Goal: Task Accomplishment & Management: Manage account settings

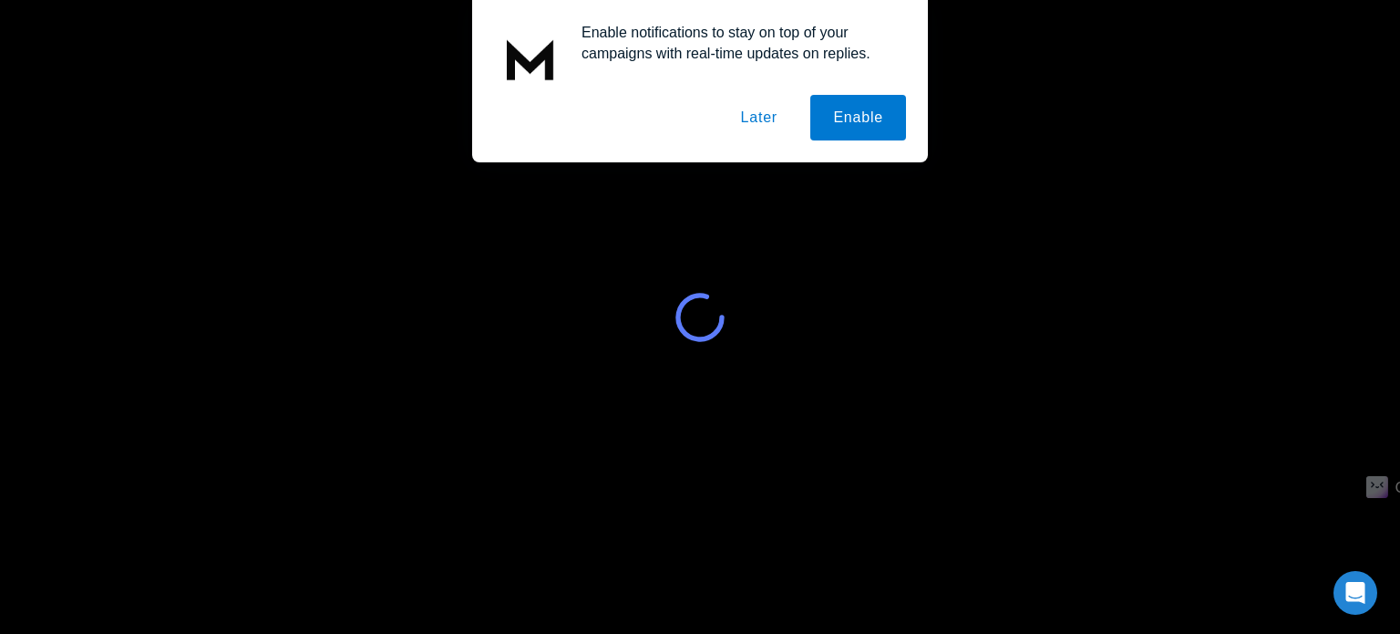
click at [757, 117] on button "Later" at bounding box center [758, 118] width 82 height 46
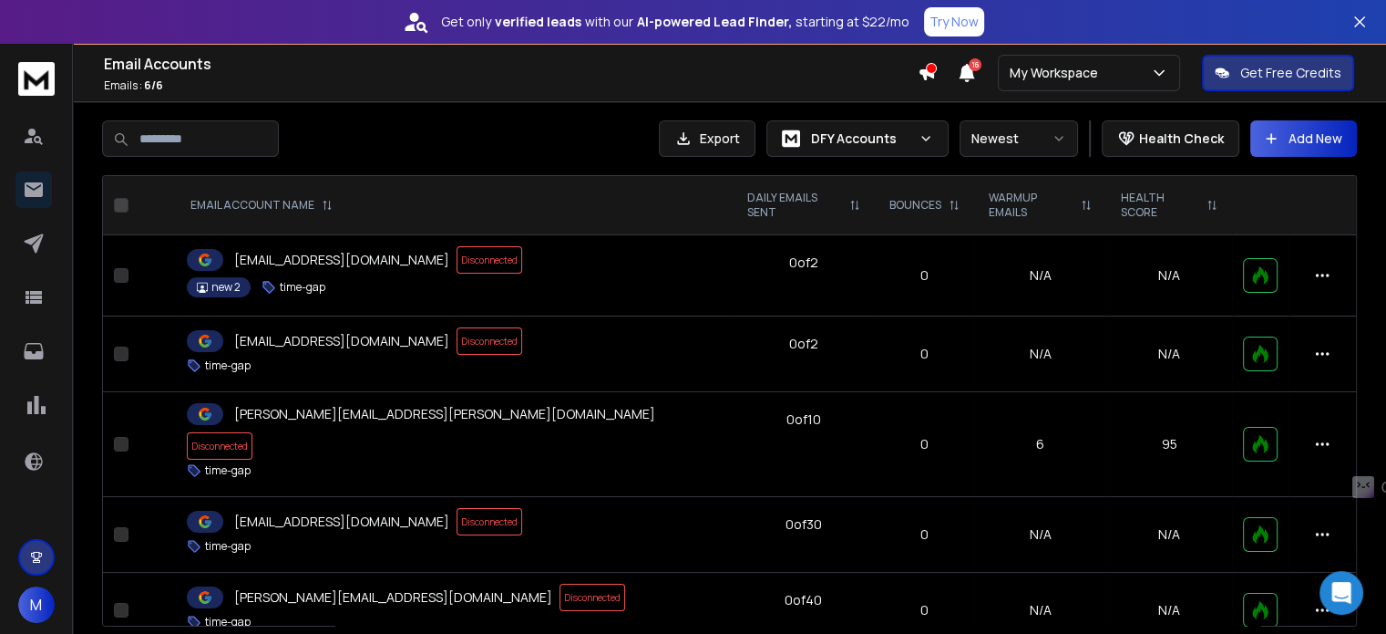
click at [283, 240] on td "[EMAIL_ADDRESS][DOMAIN_NAME] Disconnected new 2 time-gap" at bounding box center [454, 275] width 557 height 81
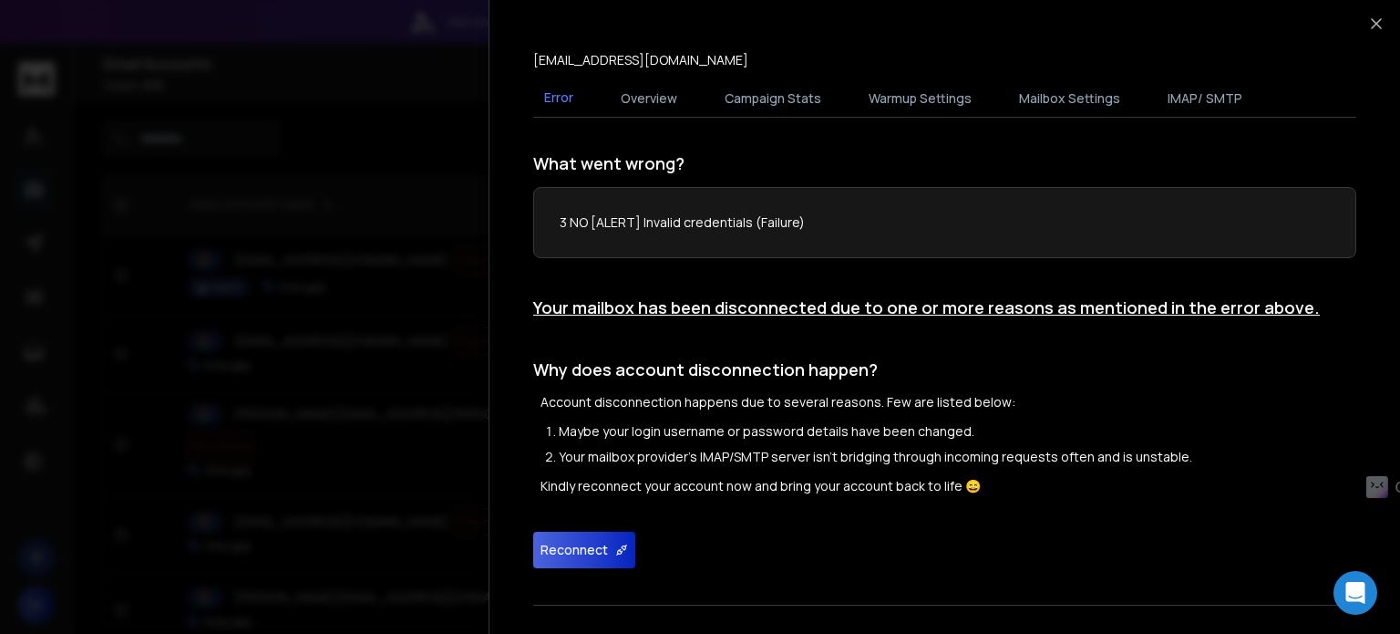
click at [808, 94] on button "Campaign Stats" at bounding box center [773, 98] width 118 height 40
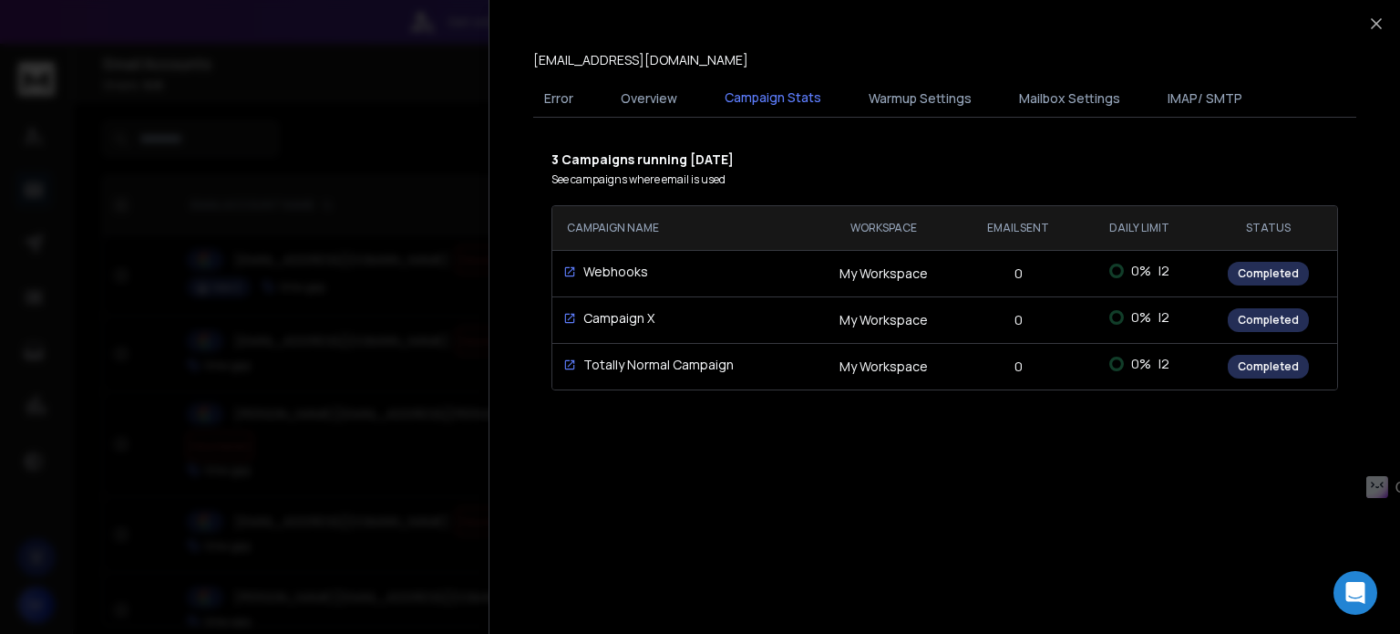
click at [898, 94] on button "Warmup Settings" at bounding box center [920, 98] width 125 height 40
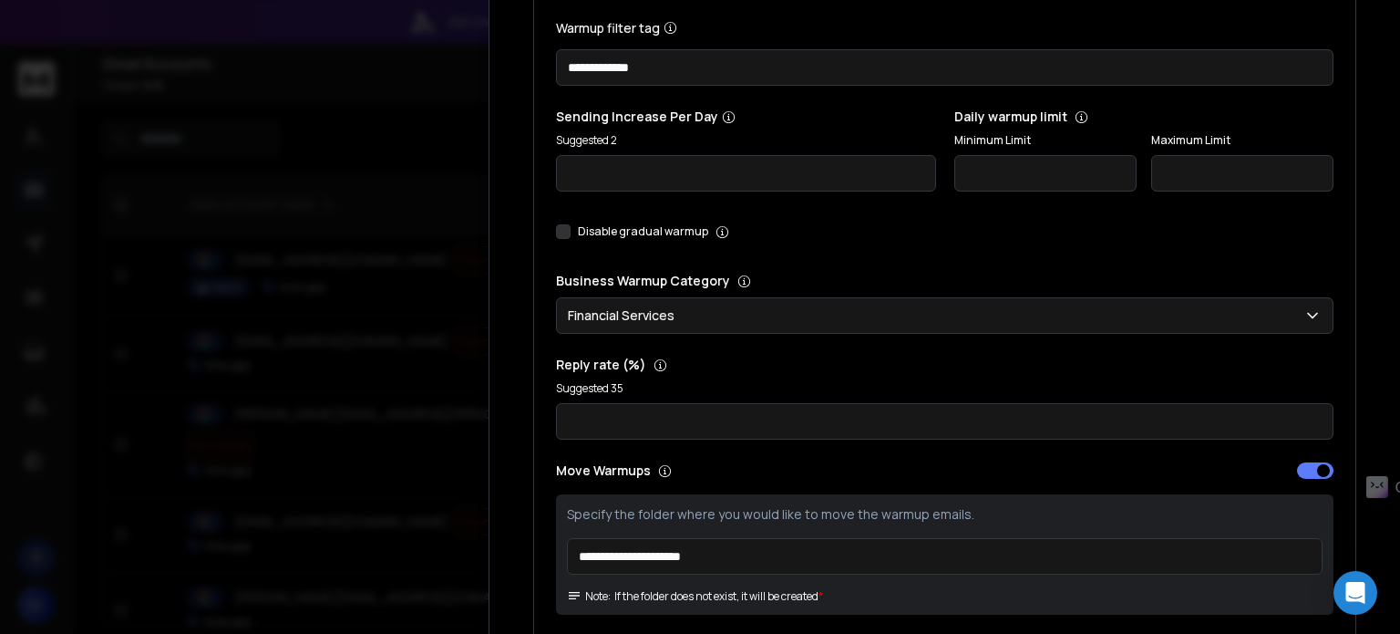
scroll to position [496, 0]
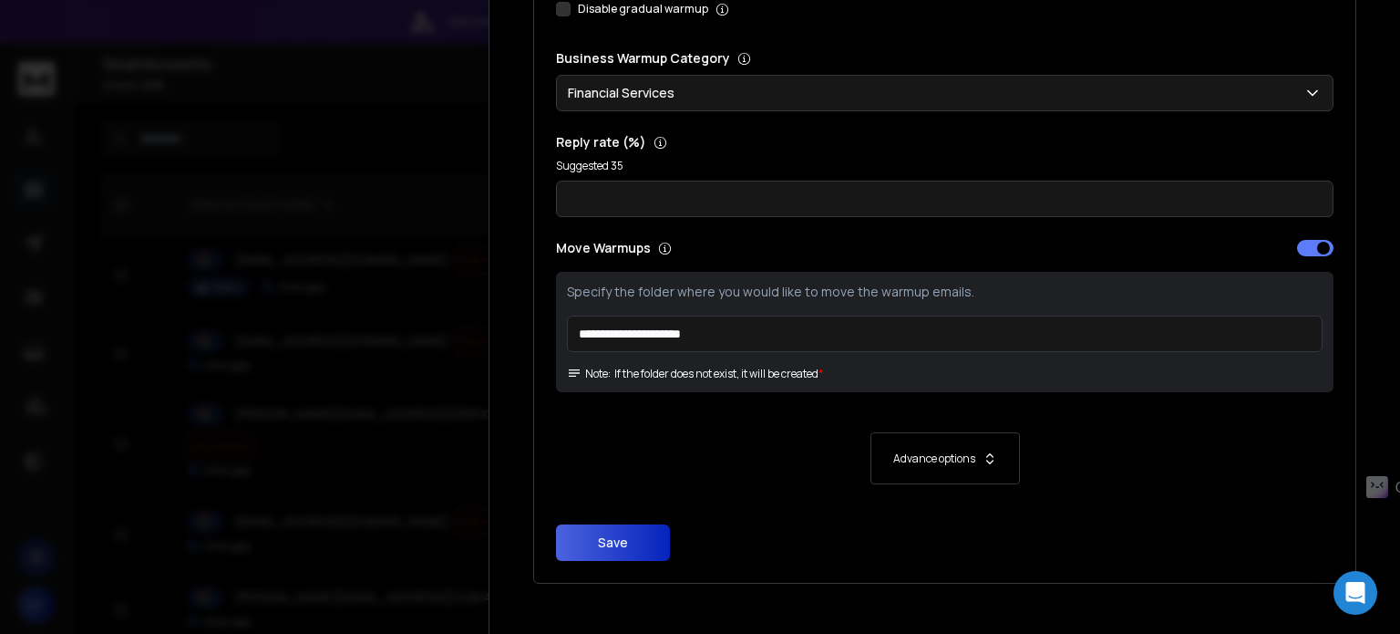
click at [943, 473] on div "Advance options" at bounding box center [945, 458] width 149 height 52
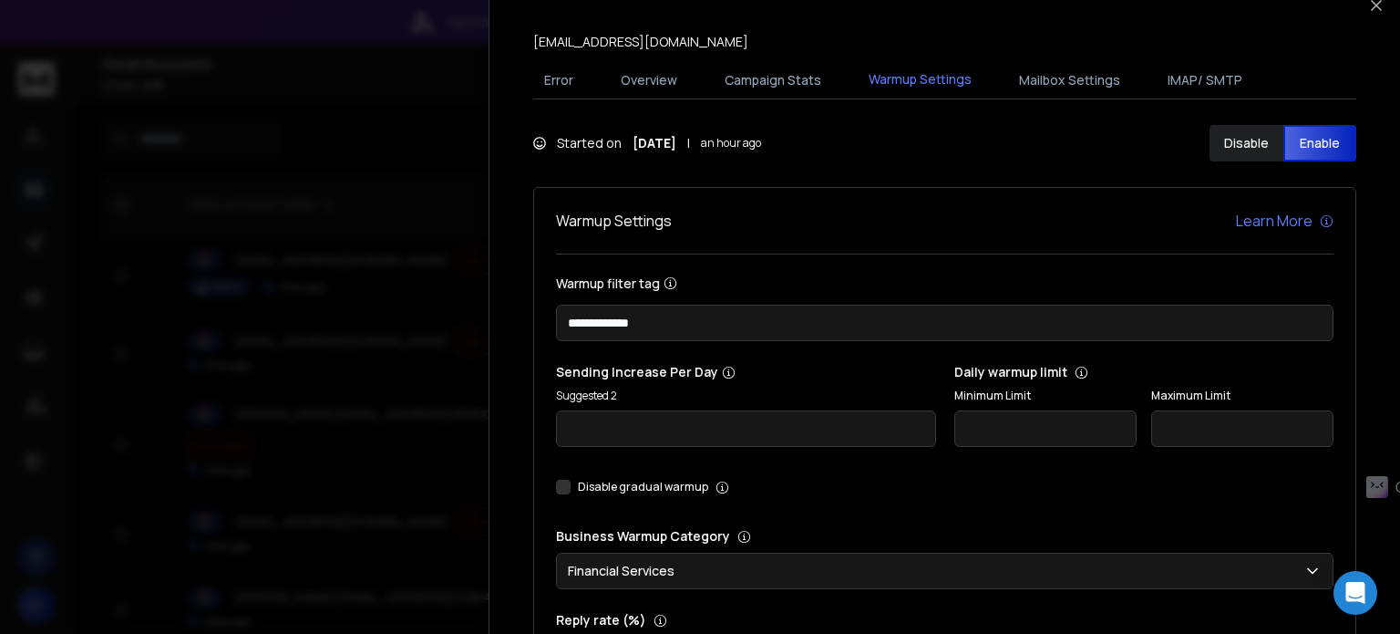
scroll to position [0, 0]
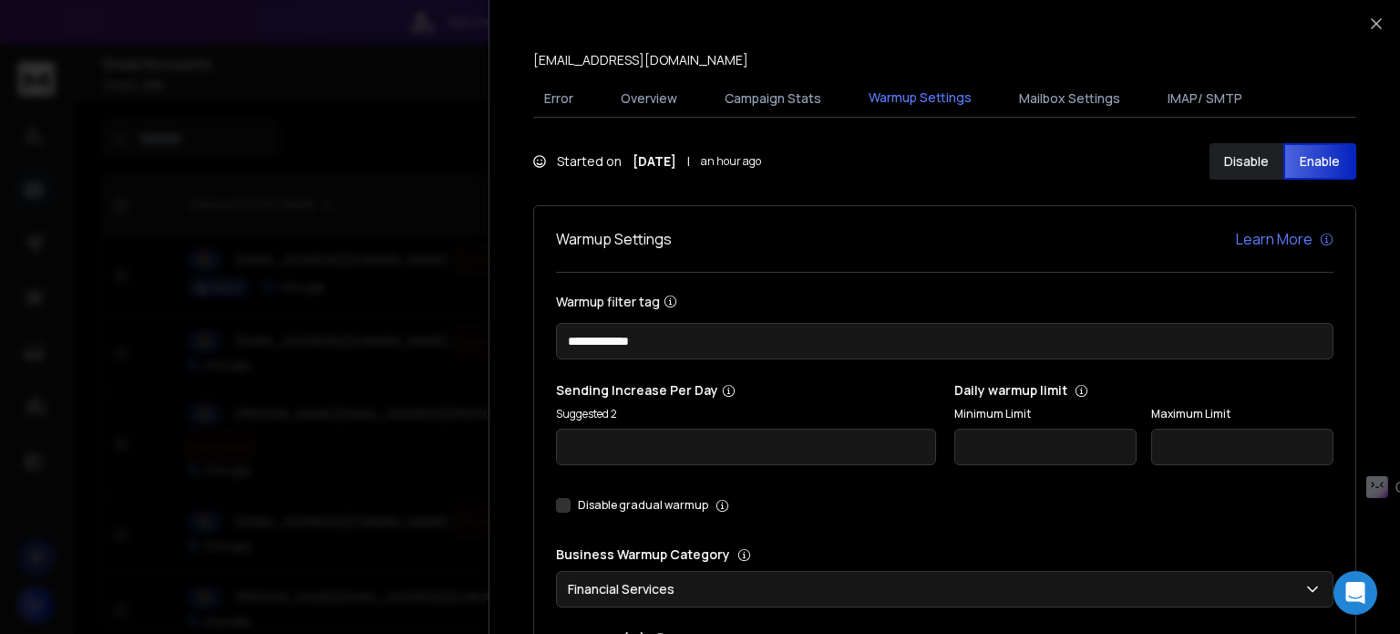
click at [395, 258] on div at bounding box center [700, 317] width 1400 height 634
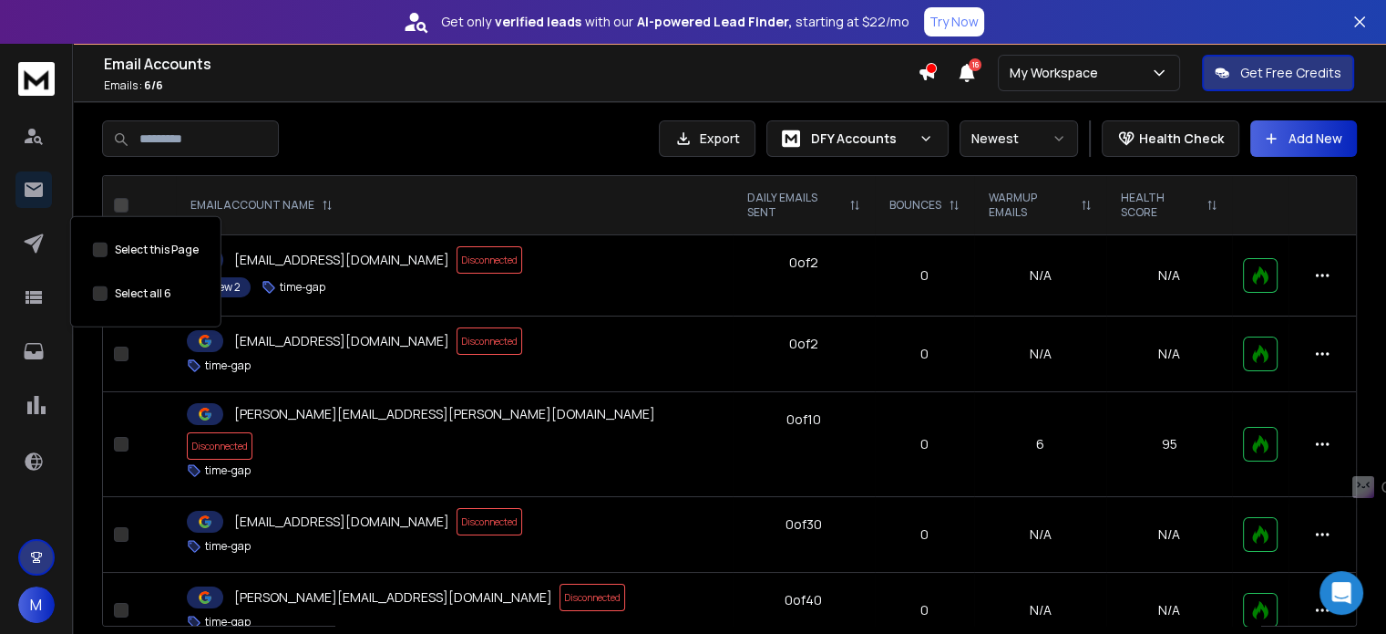
click at [101, 289] on button "Select this Page" at bounding box center [100, 293] width 15 height 15
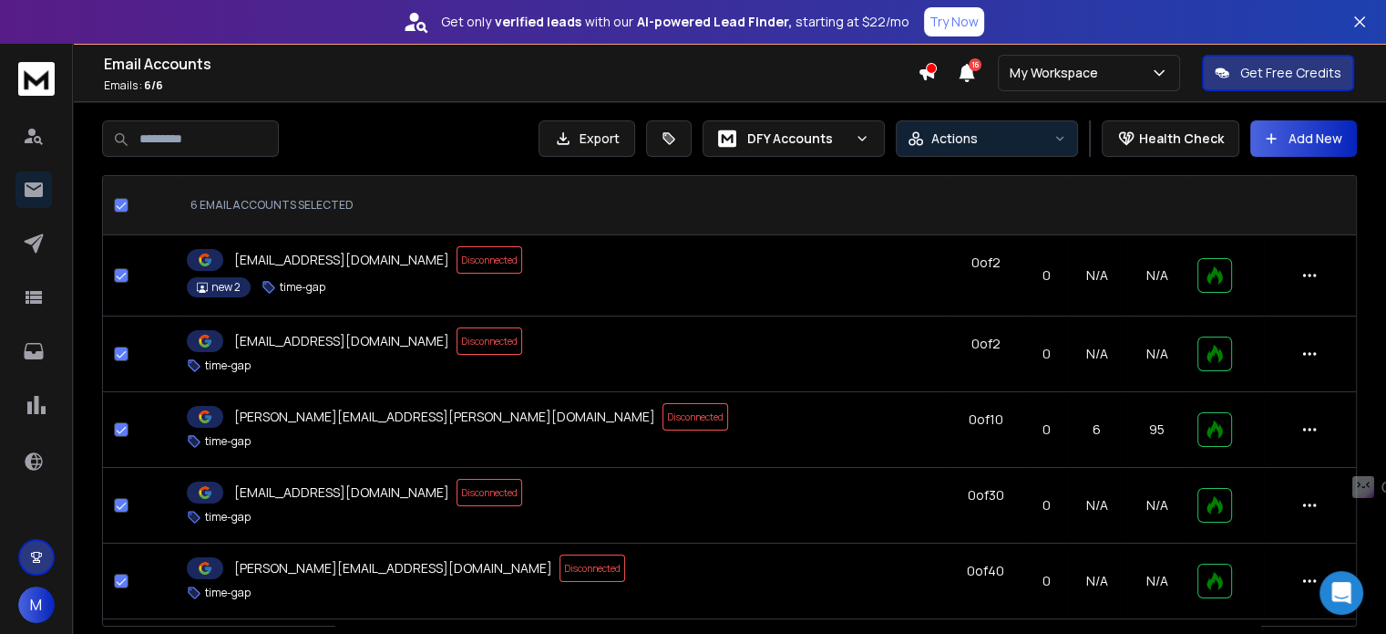
click at [1010, 127] on button "Actions" at bounding box center [987, 138] width 182 height 36
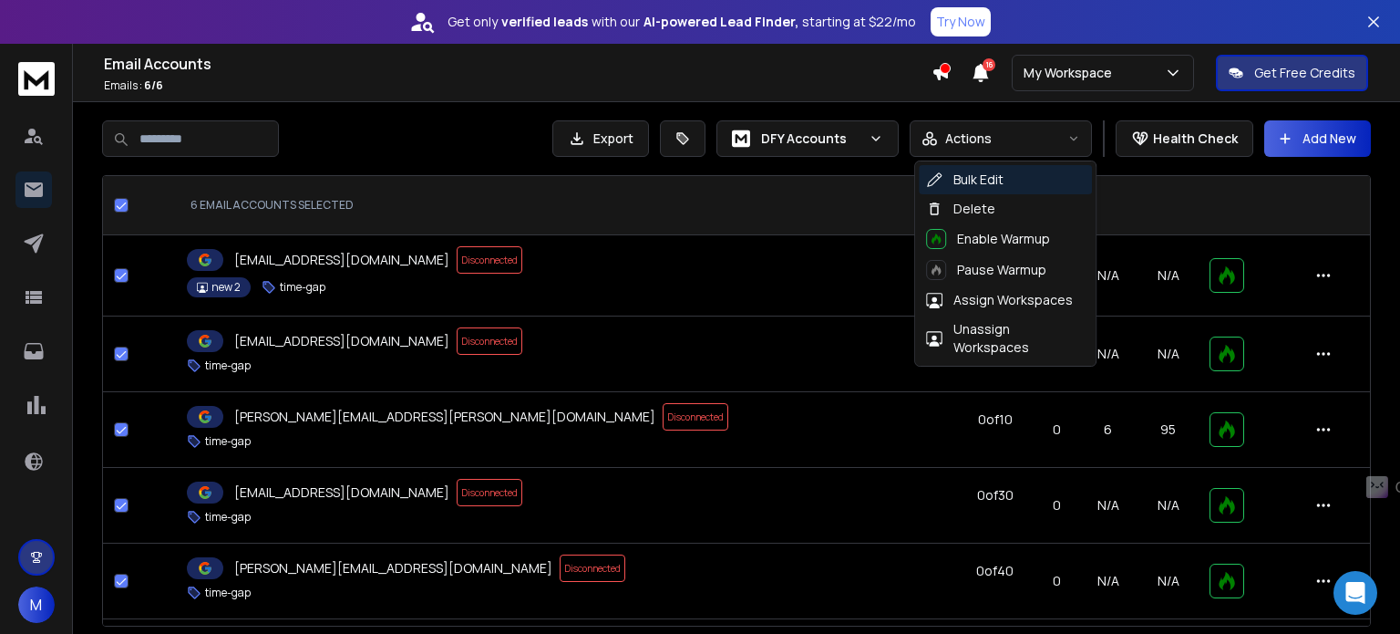
click at [949, 177] on div "Bulk Edit" at bounding box center [964, 179] width 77 height 18
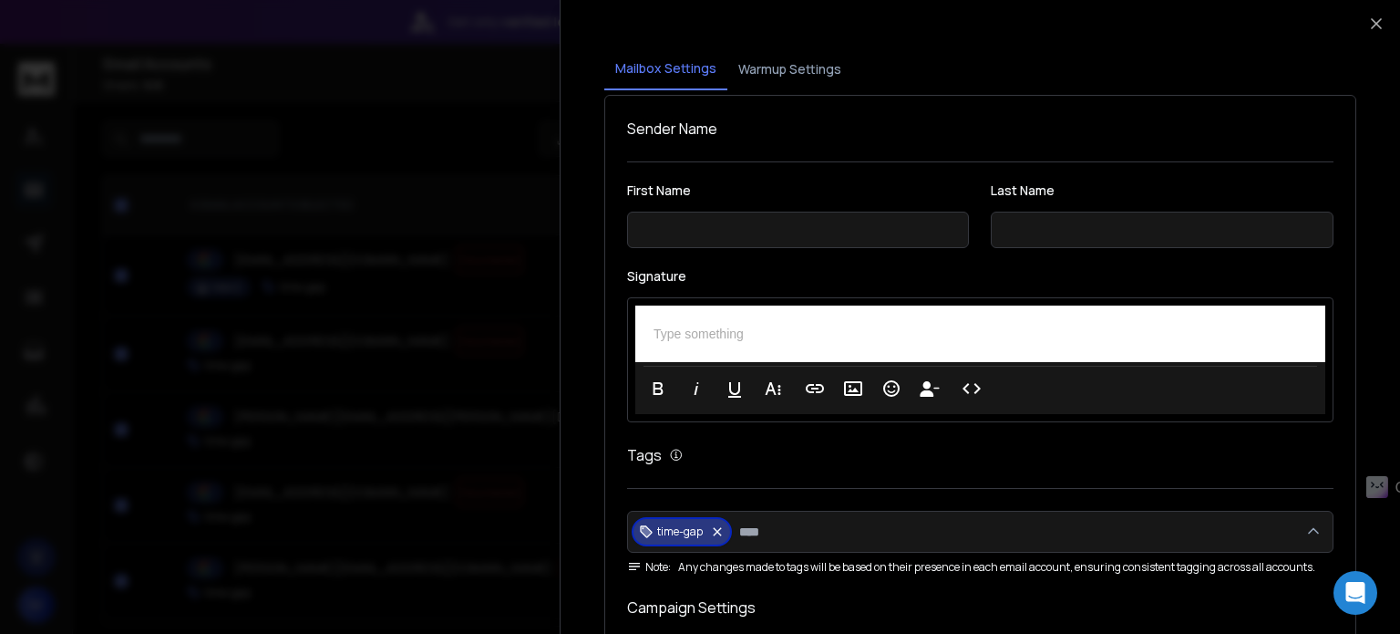
click at [508, 199] on div at bounding box center [700, 317] width 1400 height 634
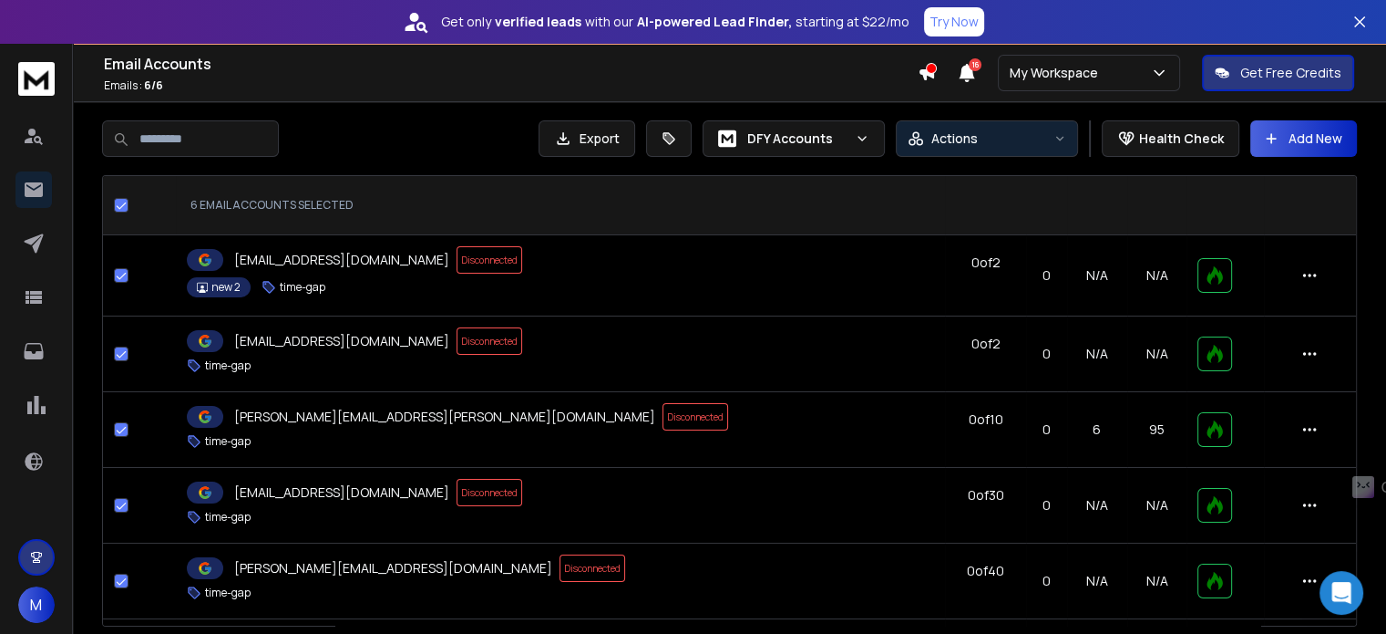
click at [1018, 147] on div "Actions" at bounding box center [977, 138] width 139 height 18
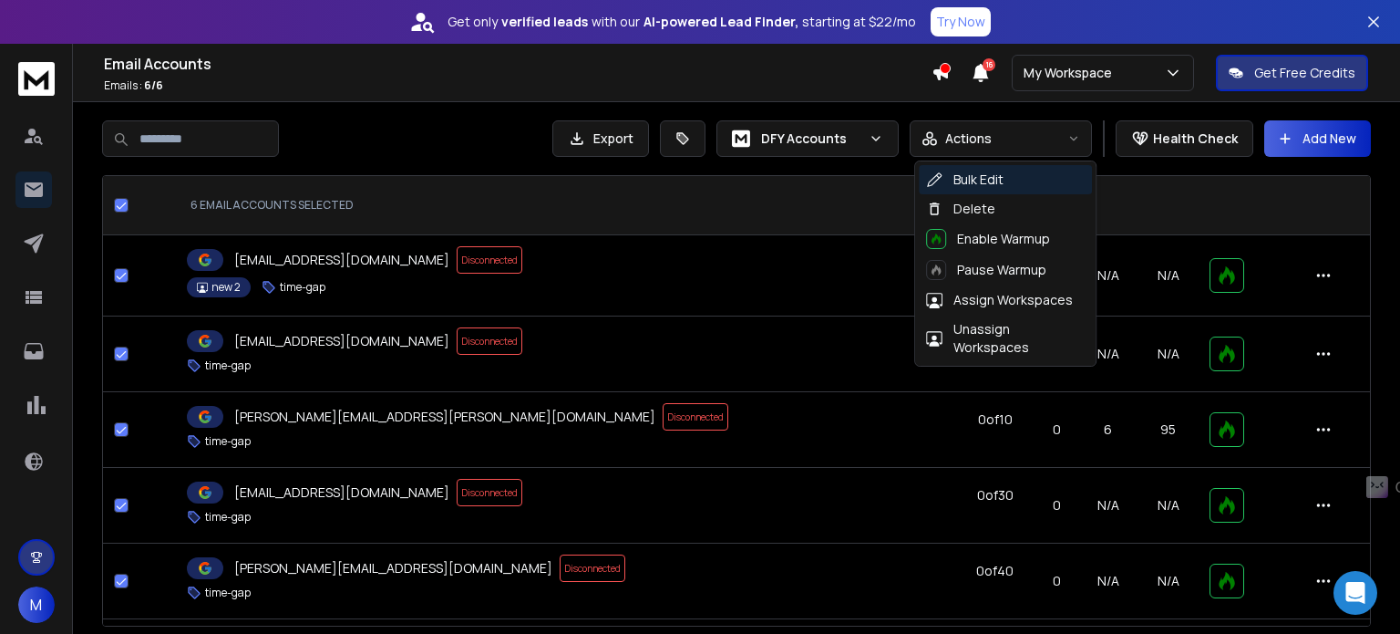
click at [982, 185] on div "Bulk Edit" at bounding box center [964, 179] width 77 height 18
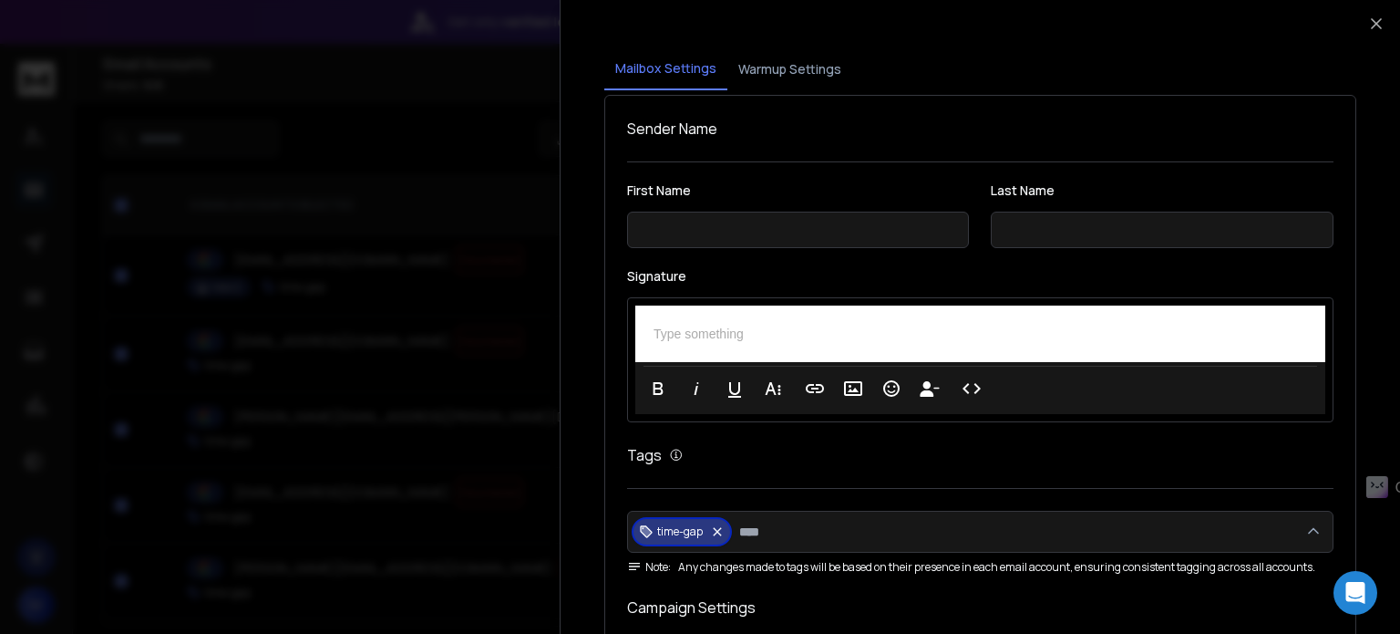
click at [839, 85] on button "Warmup Settings" at bounding box center [789, 69] width 125 height 40
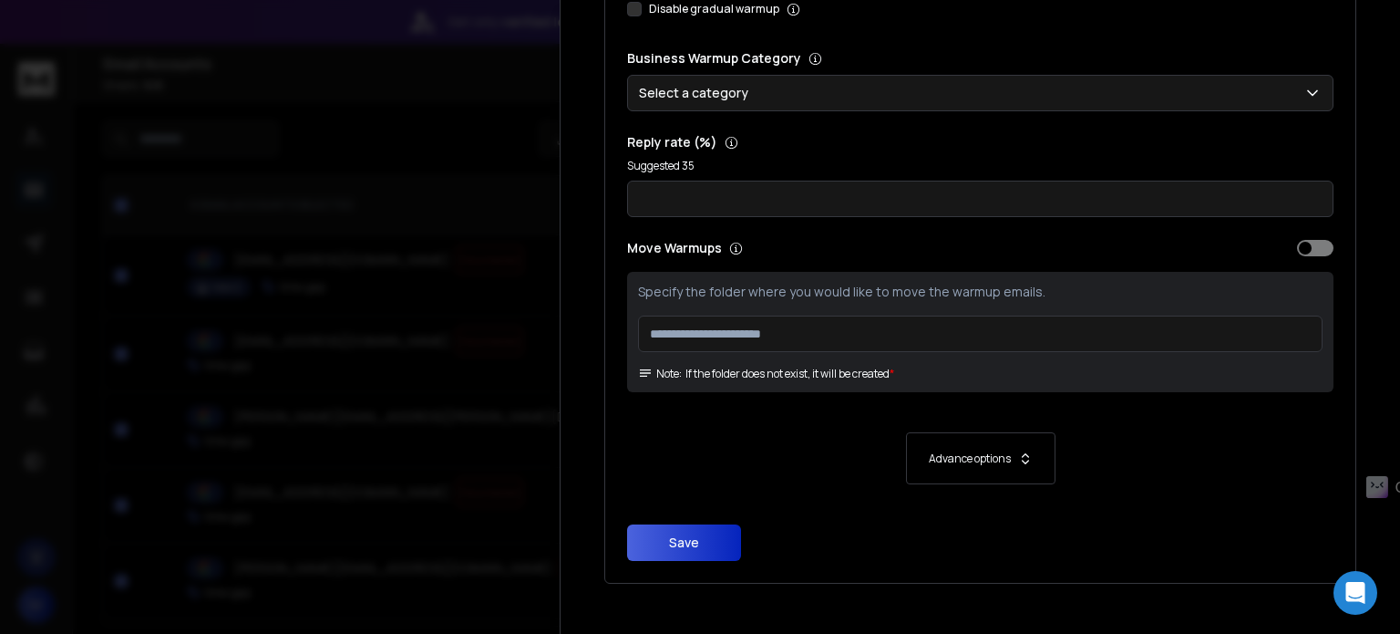
click at [979, 457] on p "Advance options" at bounding box center [970, 458] width 82 height 15
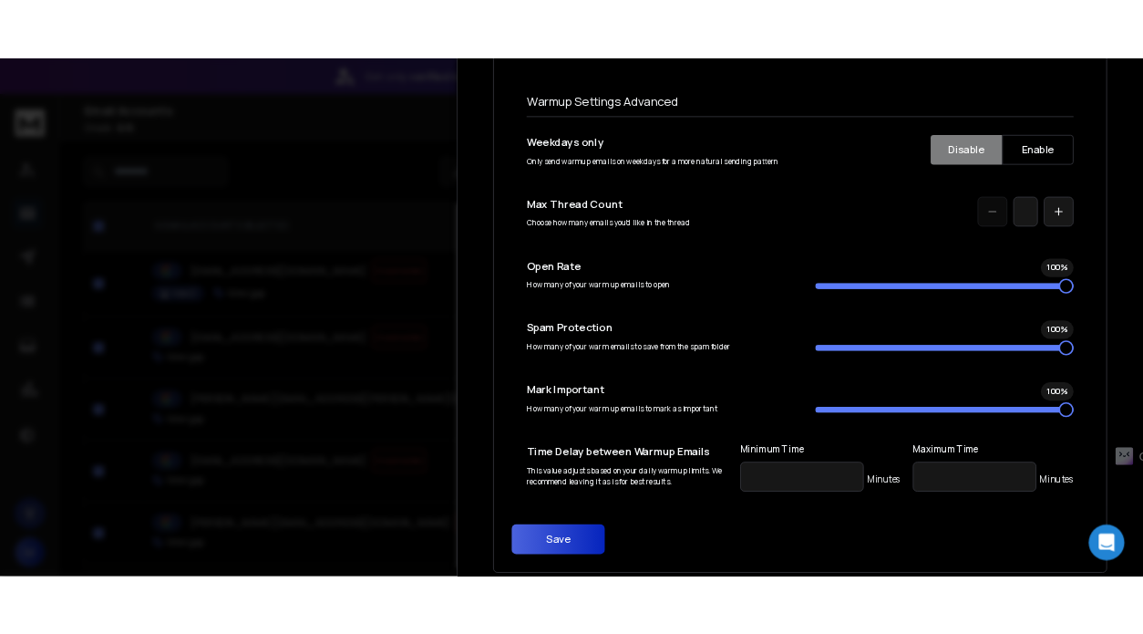
scroll to position [1005, 0]
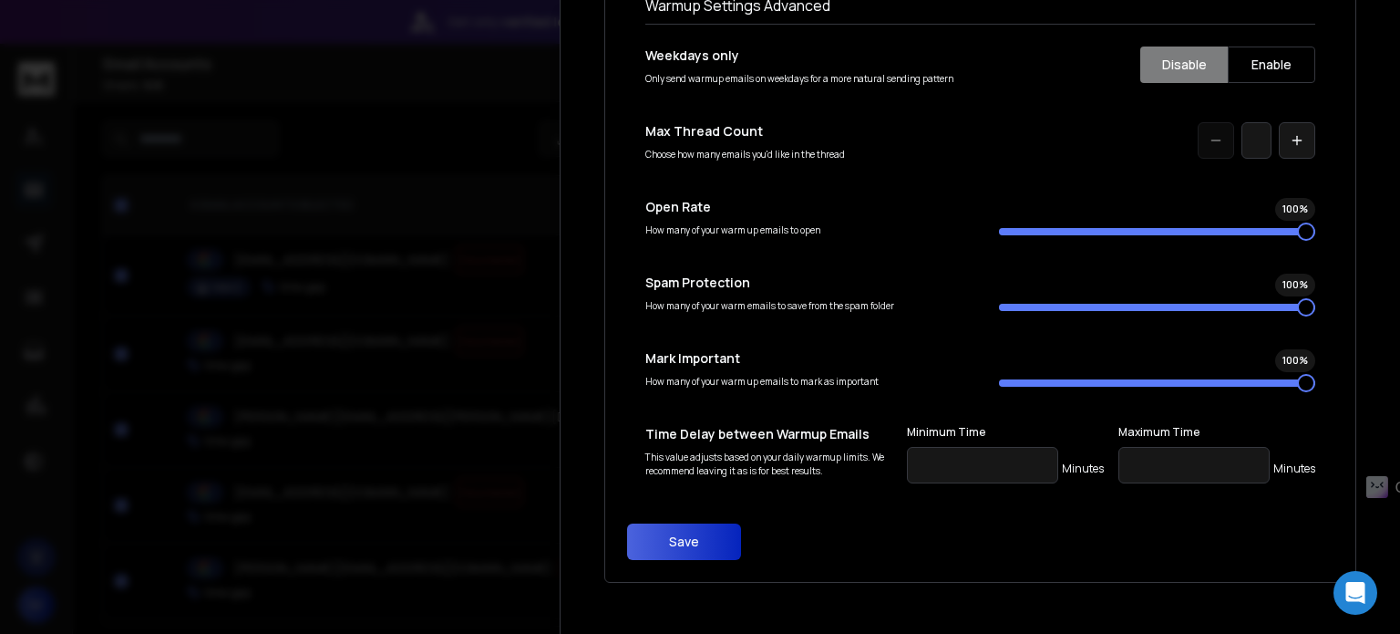
click at [466, 183] on div at bounding box center [700, 317] width 1400 height 634
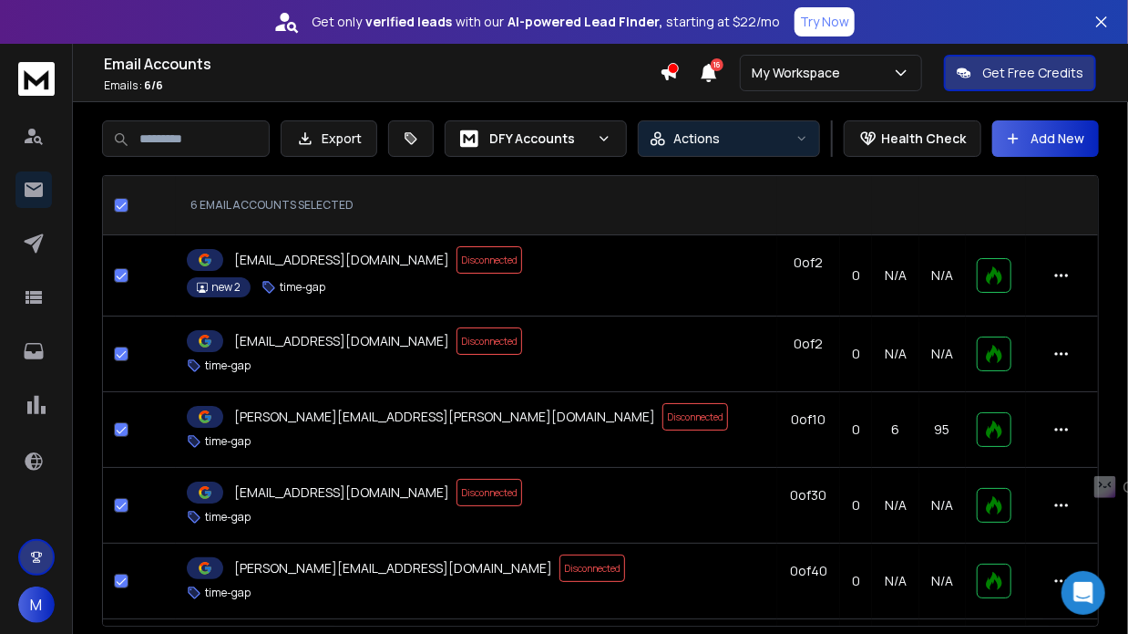
click at [778, 142] on div "Actions" at bounding box center [719, 138] width 139 height 18
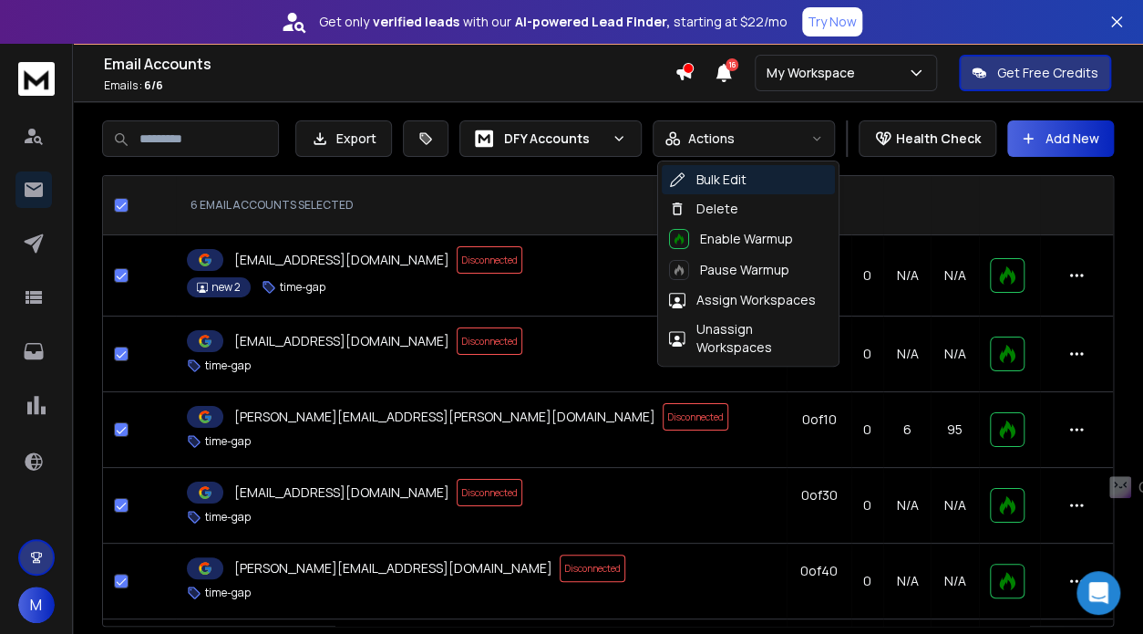
drag, startPoint x: 728, startPoint y: 181, endPoint x: 820, endPoint y: 196, distance: 93.2
click at [729, 180] on div "Bulk Edit" at bounding box center [707, 179] width 77 height 18
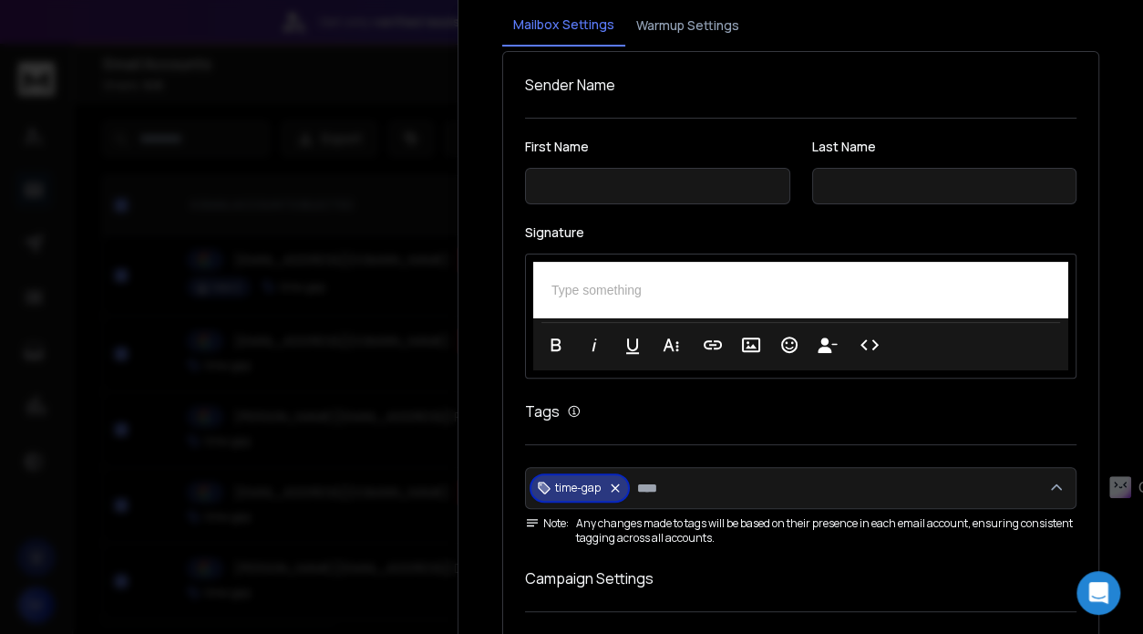
scroll to position [91, 0]
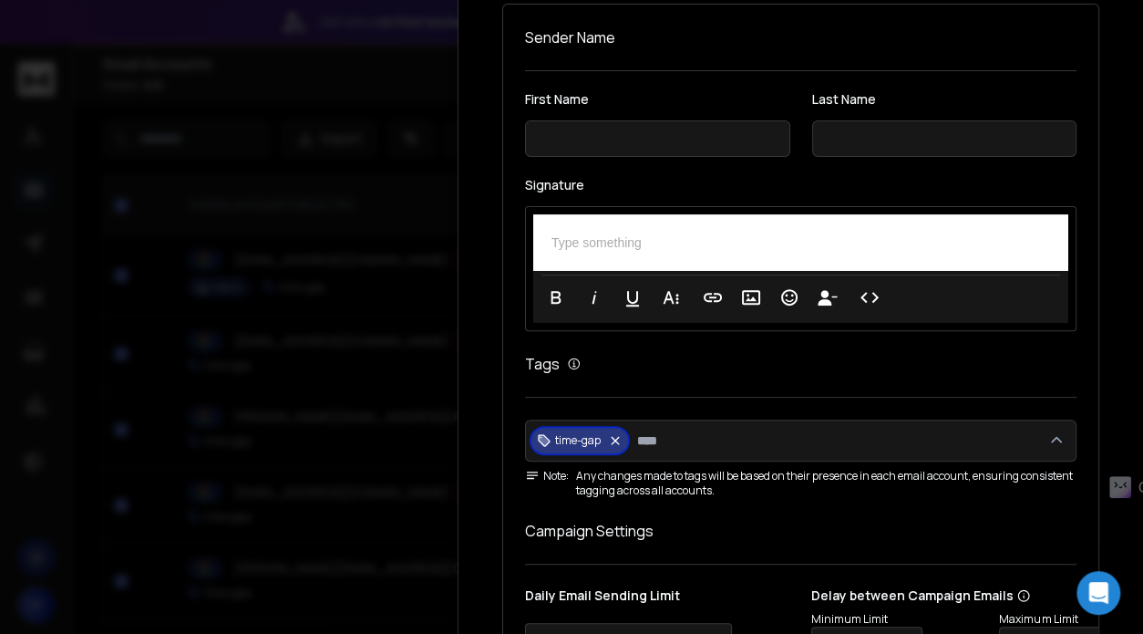
click at [649, 124] on input "text" at bounding box center [657, 138] width 265 height 36
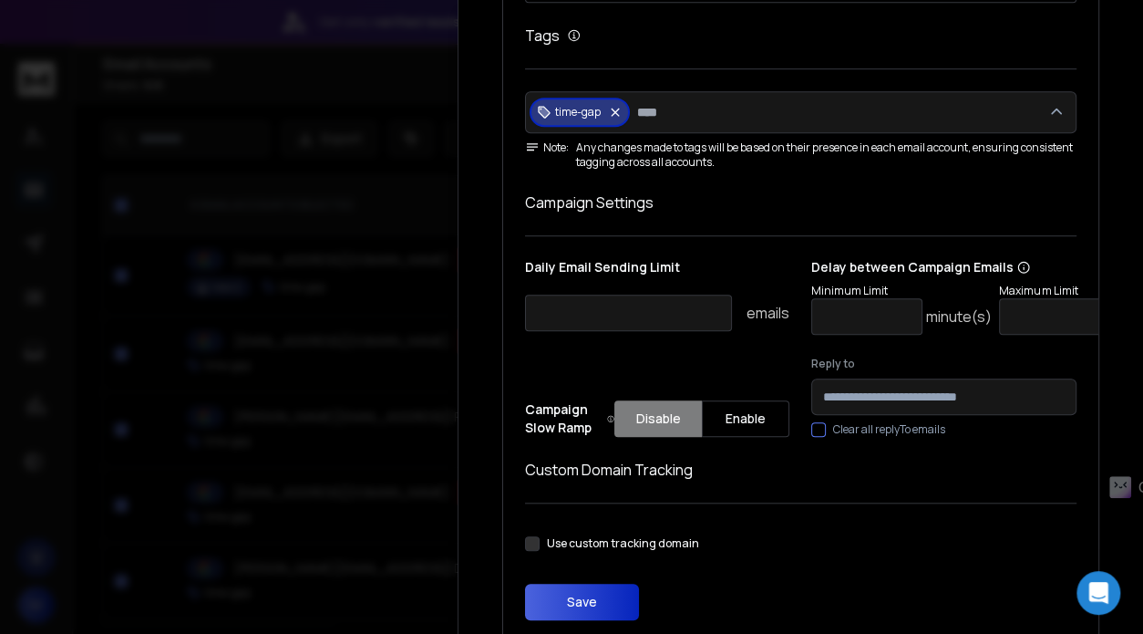
scroll to position [456, 0]
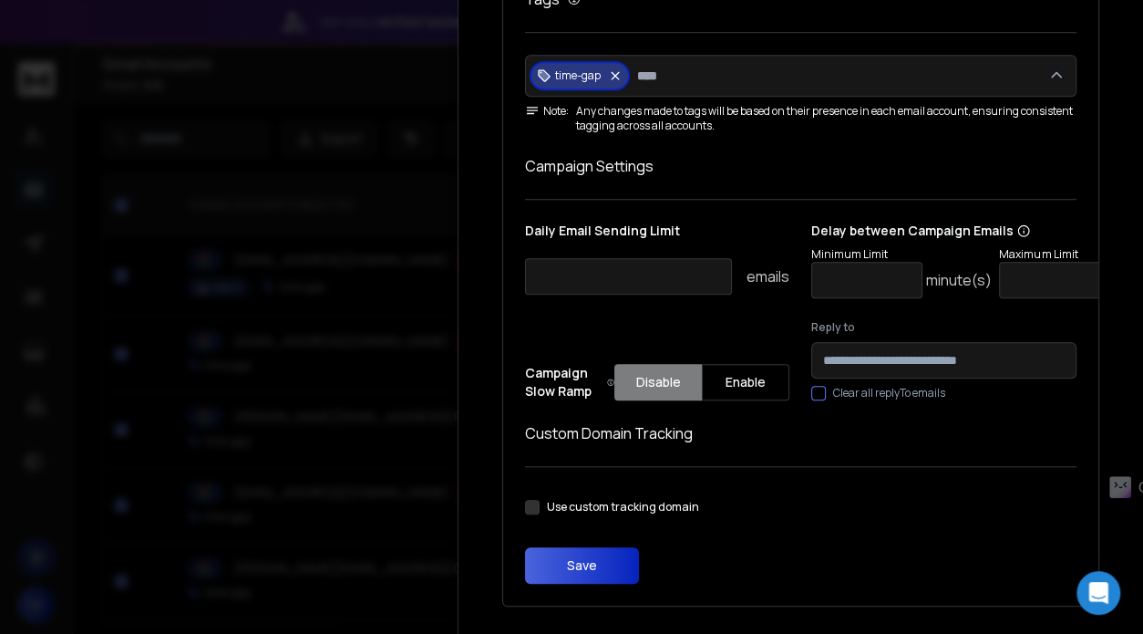
type input "****"
click at [623, 274] on input "number" at bounding box center [629, 276] width 208 height 36
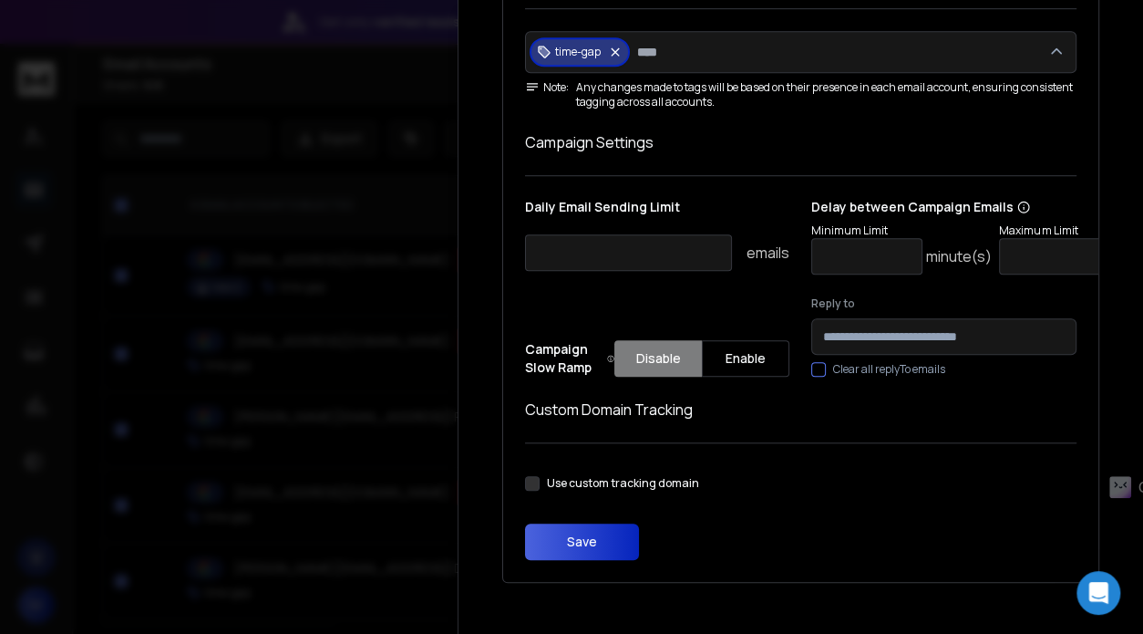
type input "**"
click at [612, 524] on button "Save" at bounding box center [582, 541] width 114 height 36
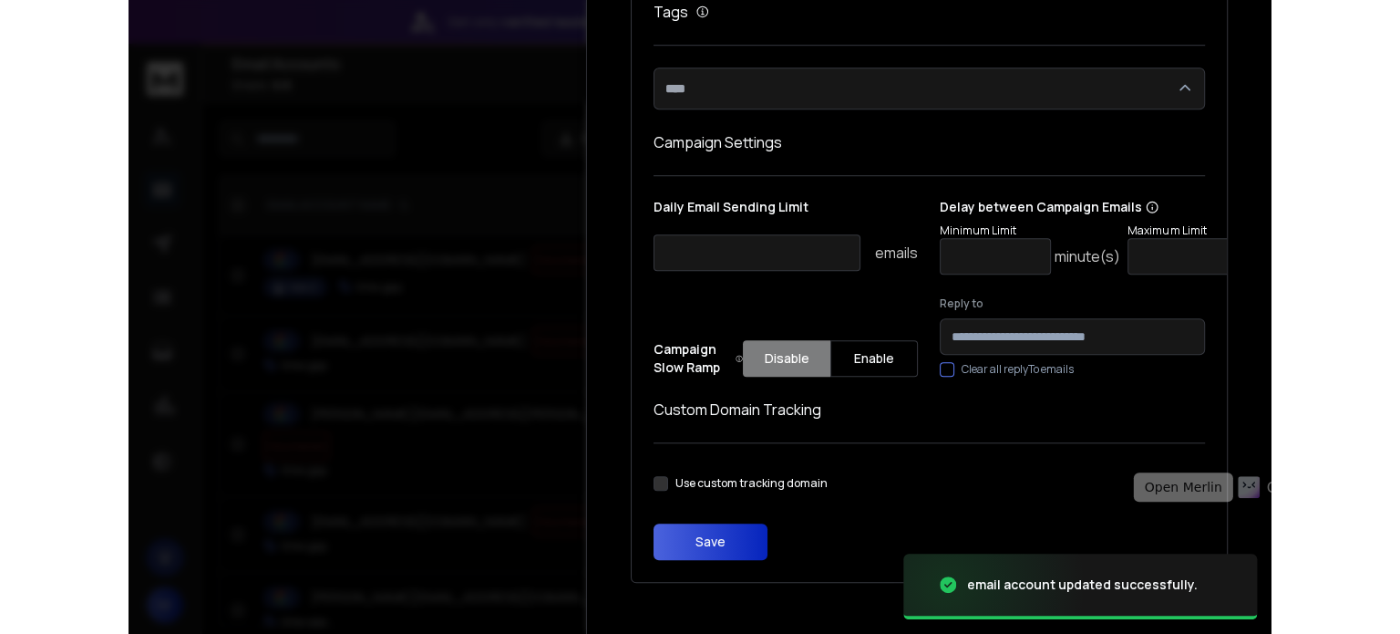
scroll to position [456, 0]
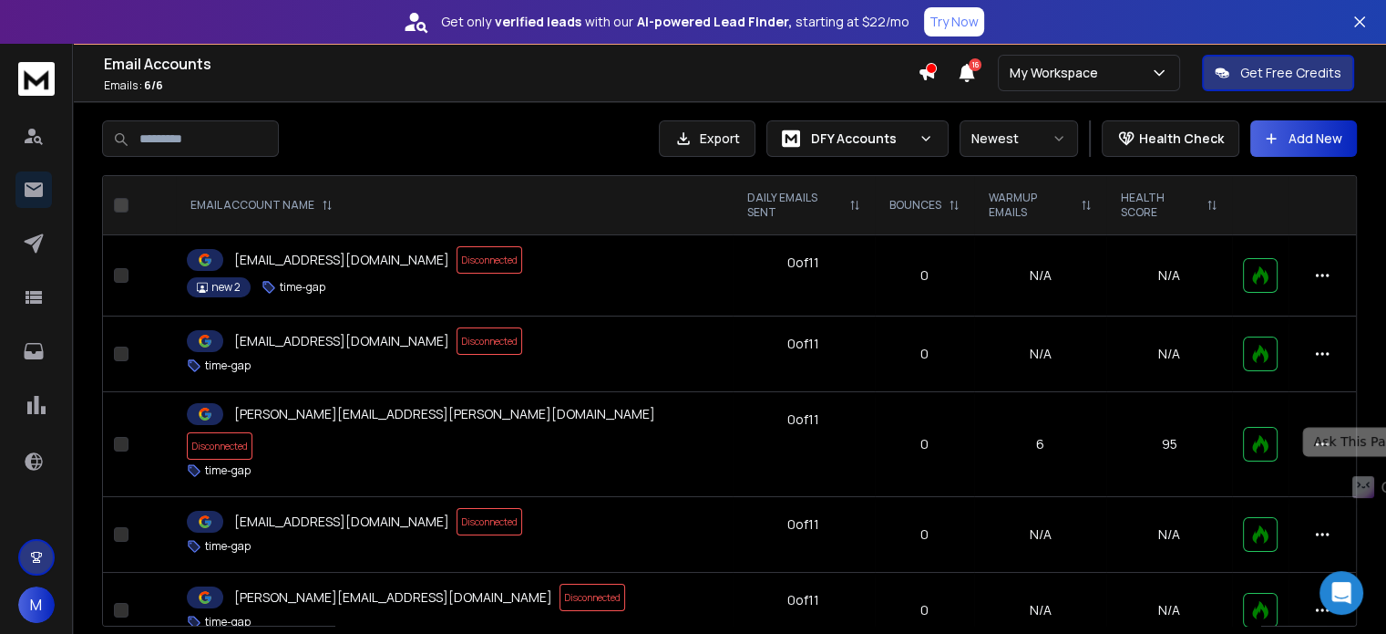
click at [371, 287] on div "new 2 time-gap" at bounding box center [454, 287] width 535 height 20
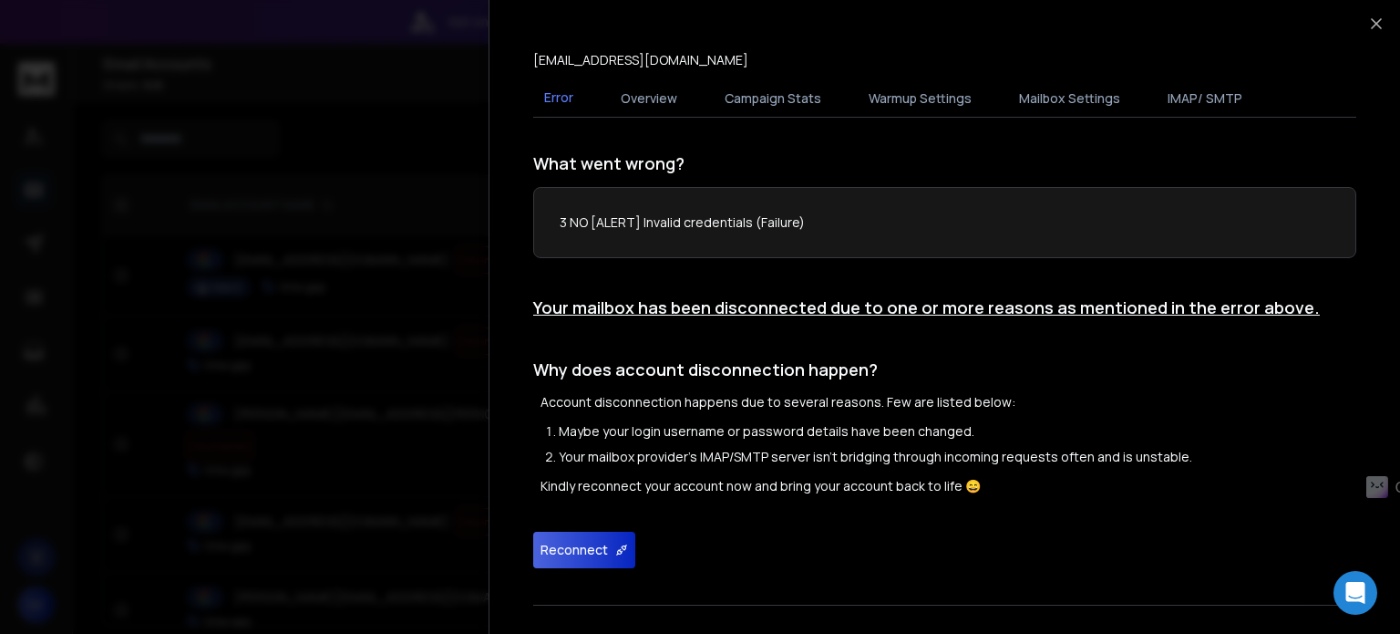
click at [946, 87] on button "Warmup Settings" at bounding box center [920, 98] width 125 height 40
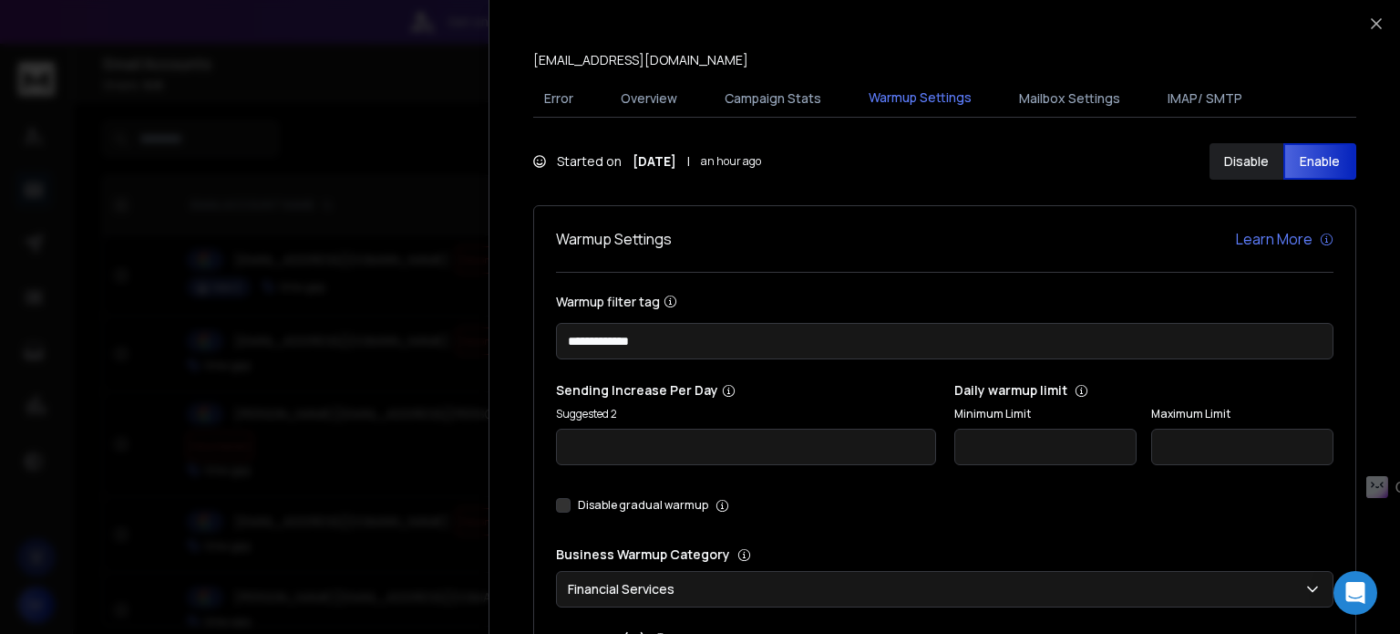
click at [1078, 98] on button "Mailbox Settings" at bounding box center [1069, 98] width 123 height 40
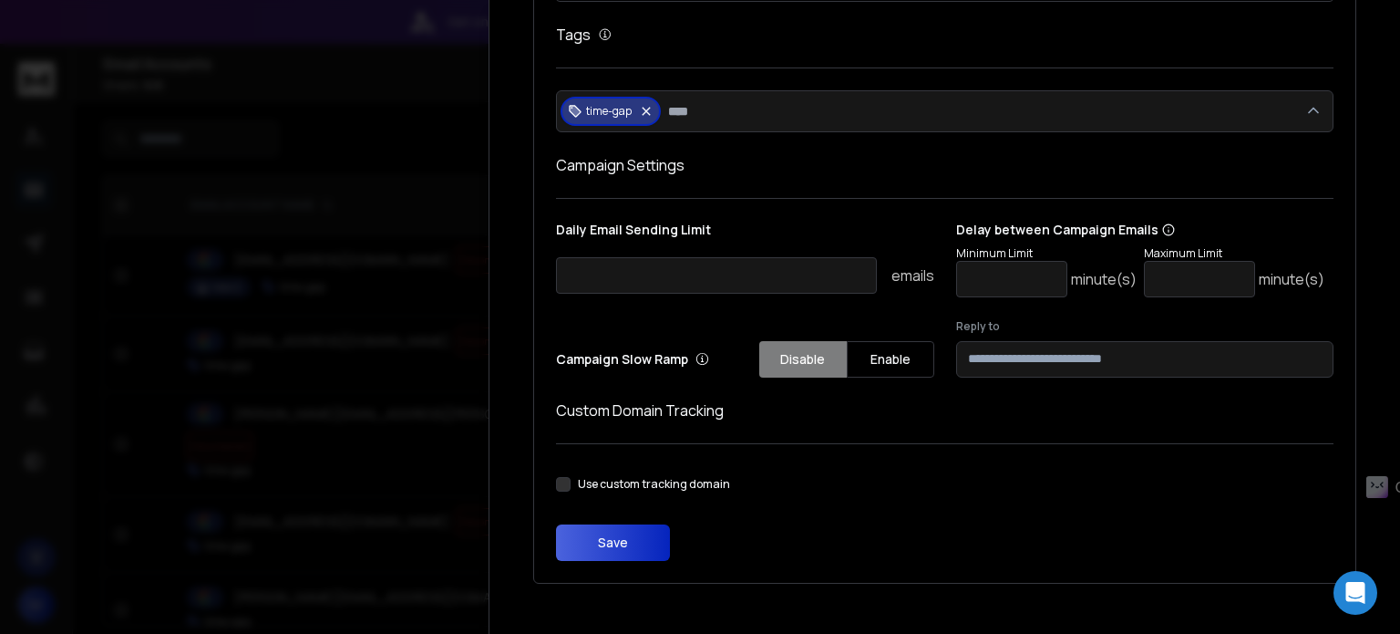
scroll to position [407, 0]
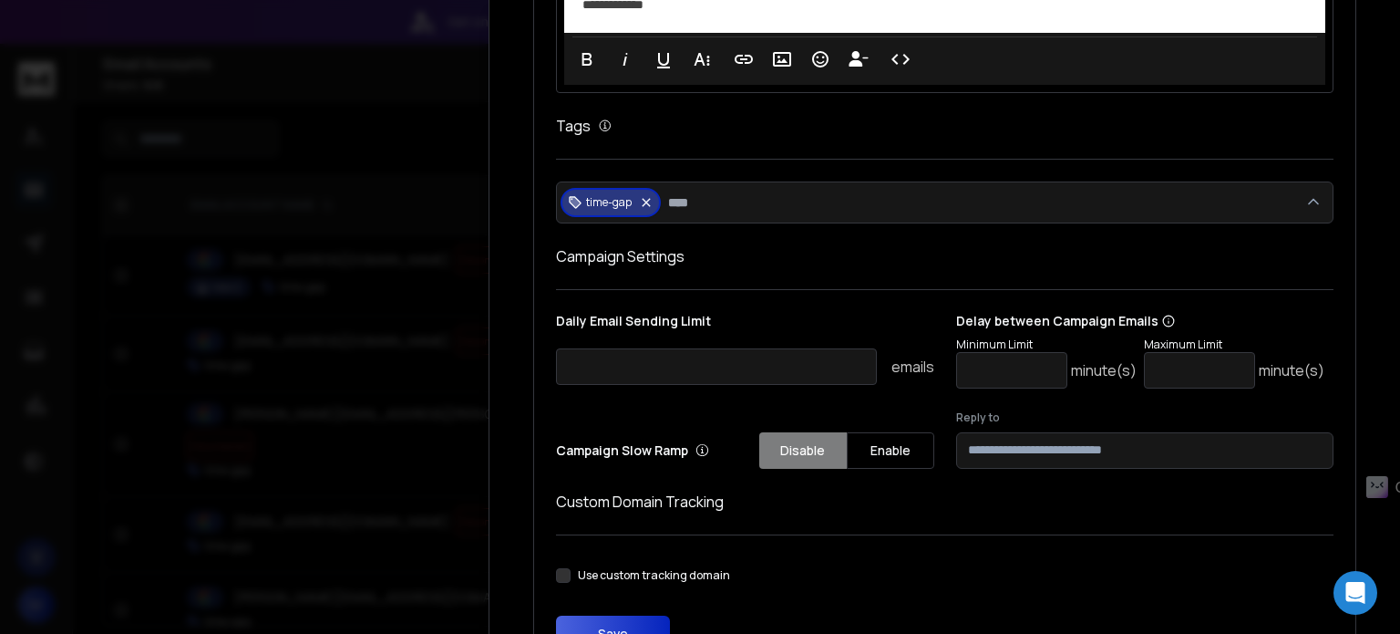
click at [394, 287] on div at bounding box center [700, 317] width 1400 height 634
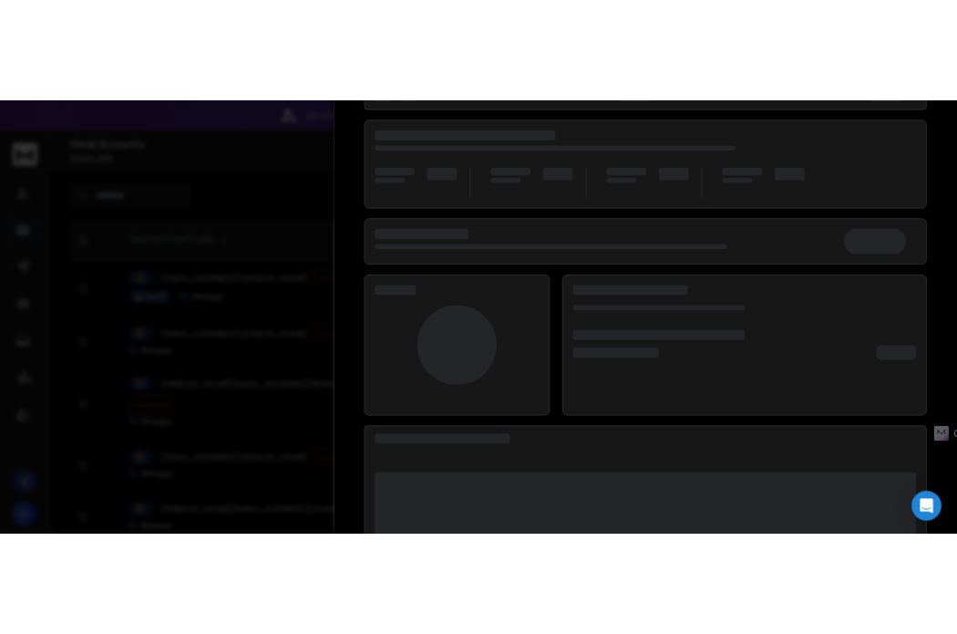
scroll to position [362, 0]
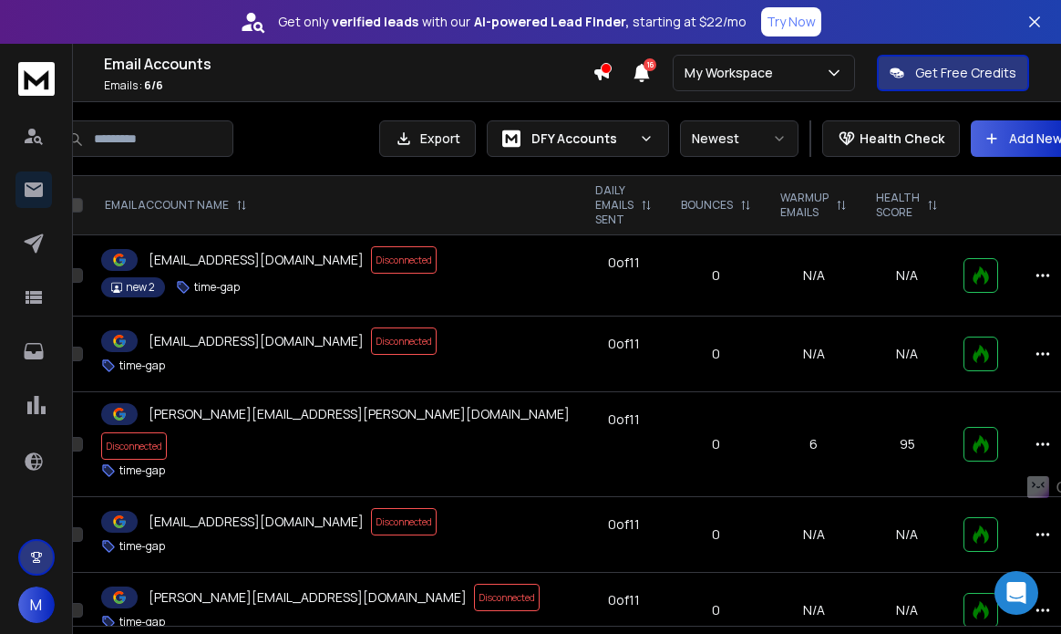
click at [333, 280] on div "new 2 time-gap" at bounding box center [335, 287] width 469 height 20
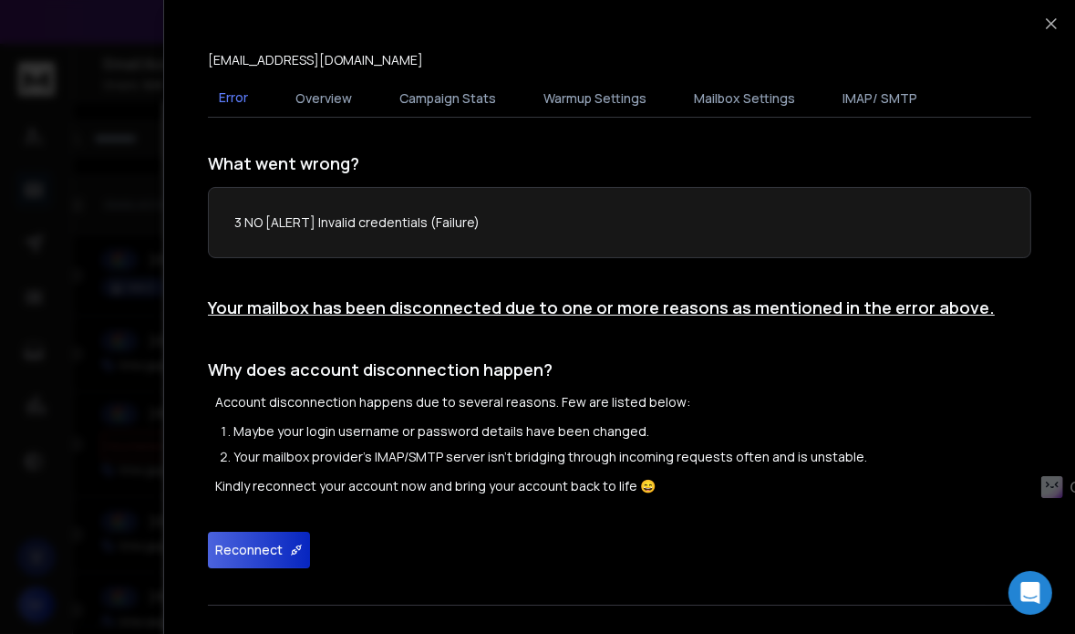
click at [124, 286] on div at bounding box center [537, 317] width 1075 height 634
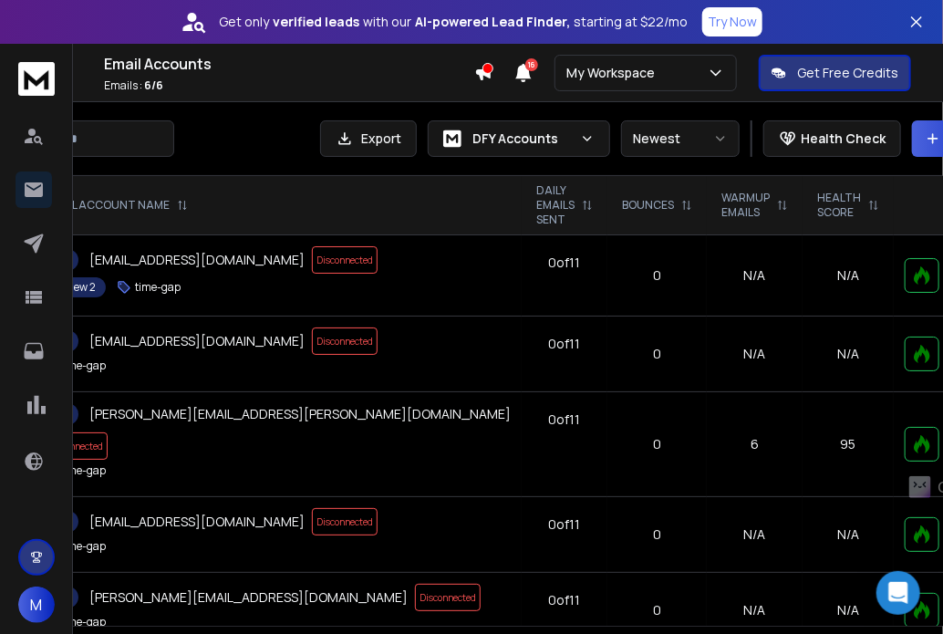
click at [266, 273] on div "[EMAIL_ADDRESS][DOMAIN_NAME] Disconnected" at bounding box center [276, 259] width 469 height 27
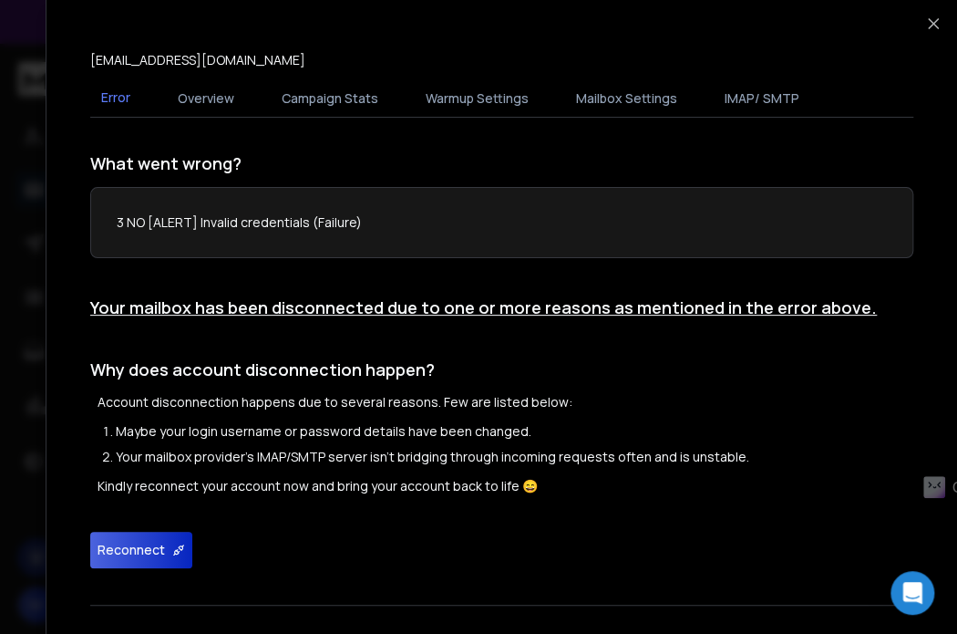
click at [343, 89] on button "Campaign Stats" at bounding box center [330, 98] width 118 height 40
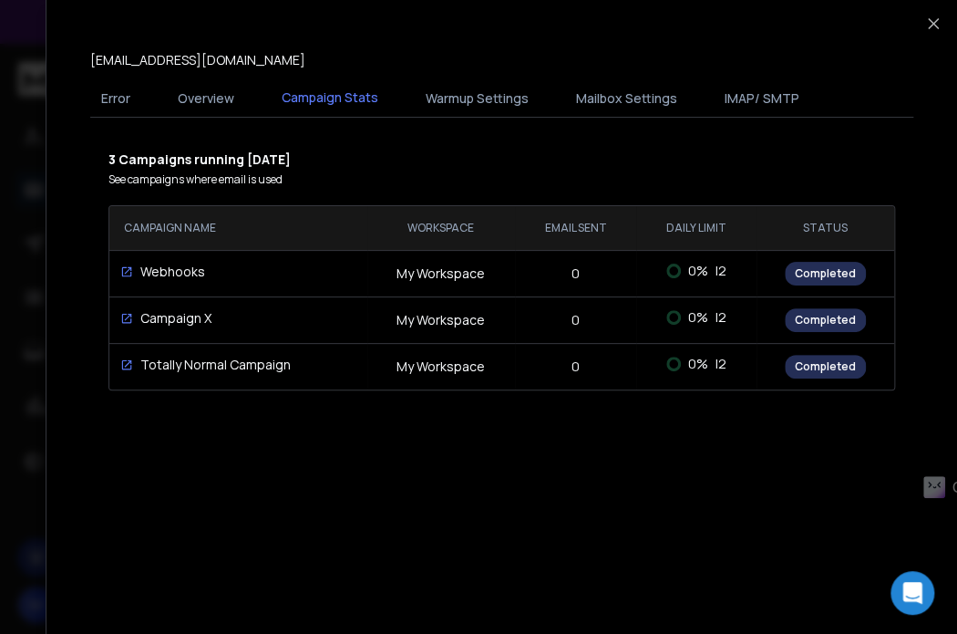
click at [590, 85] on button "Mailbox Settings" at bounding box center [626, 98] width 123 height 40
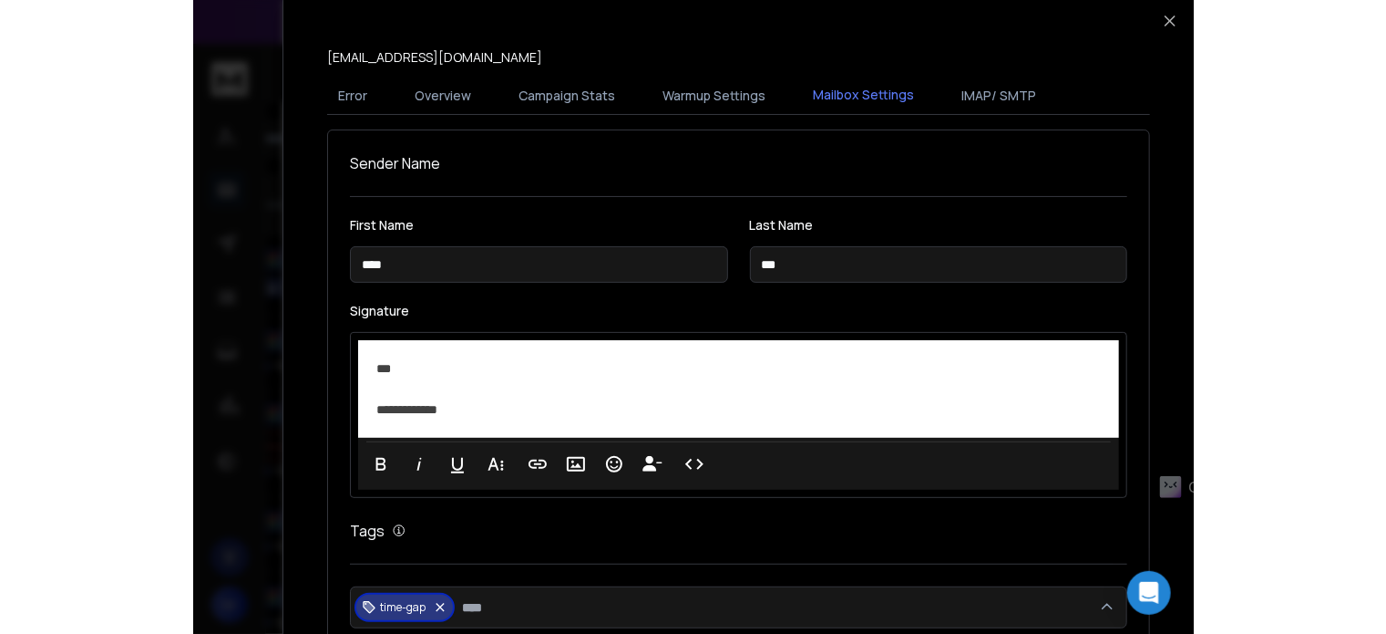
scroll to position [0, 0]
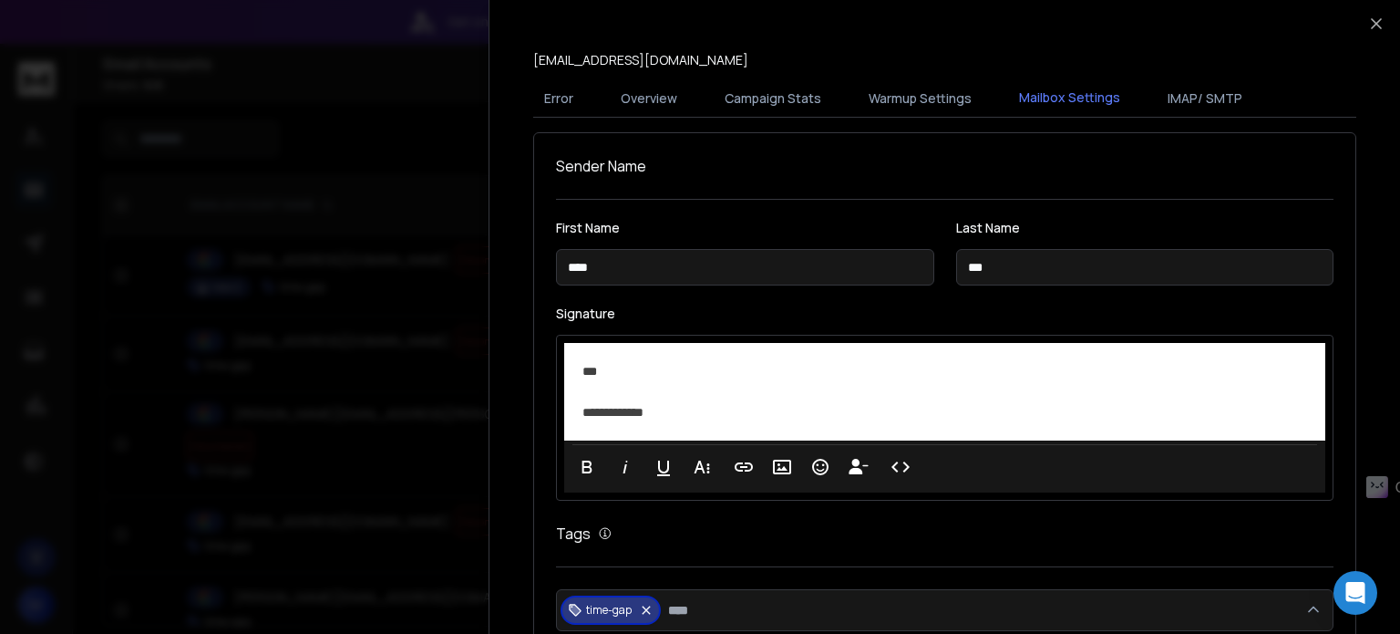
click at [485, 342] on div at bounding box center [700, 317] width 1400 height 634
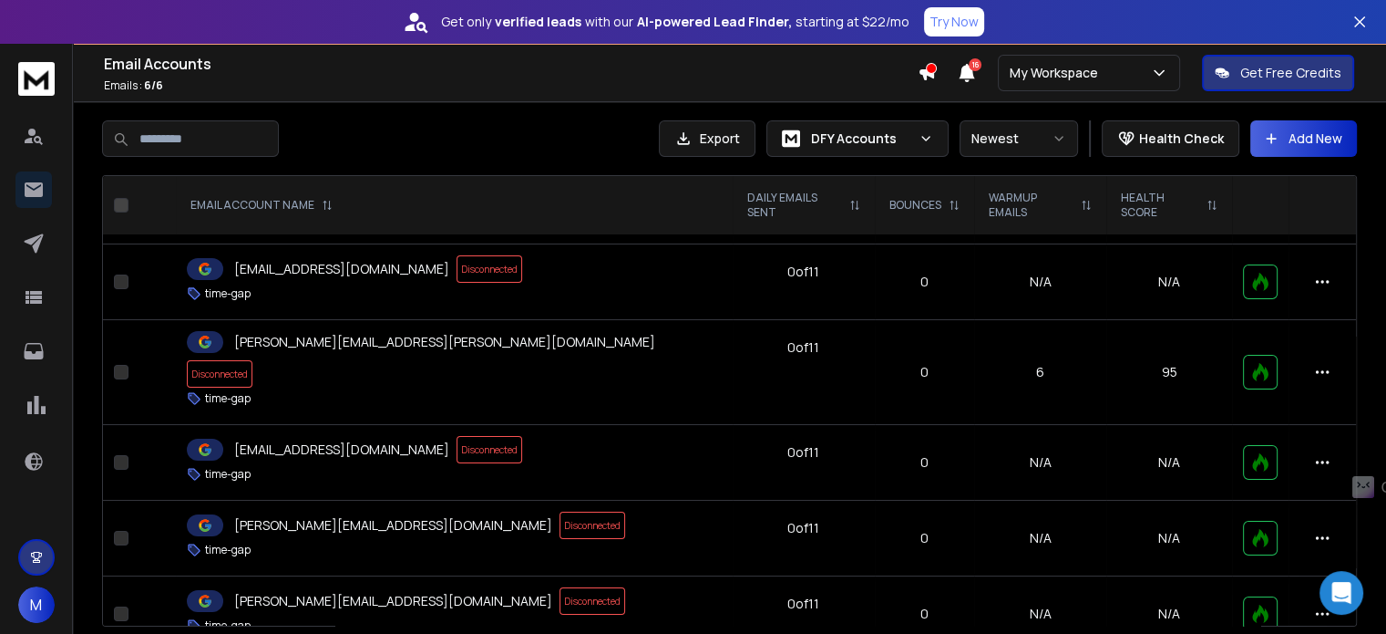
scroll to position [78, 0]
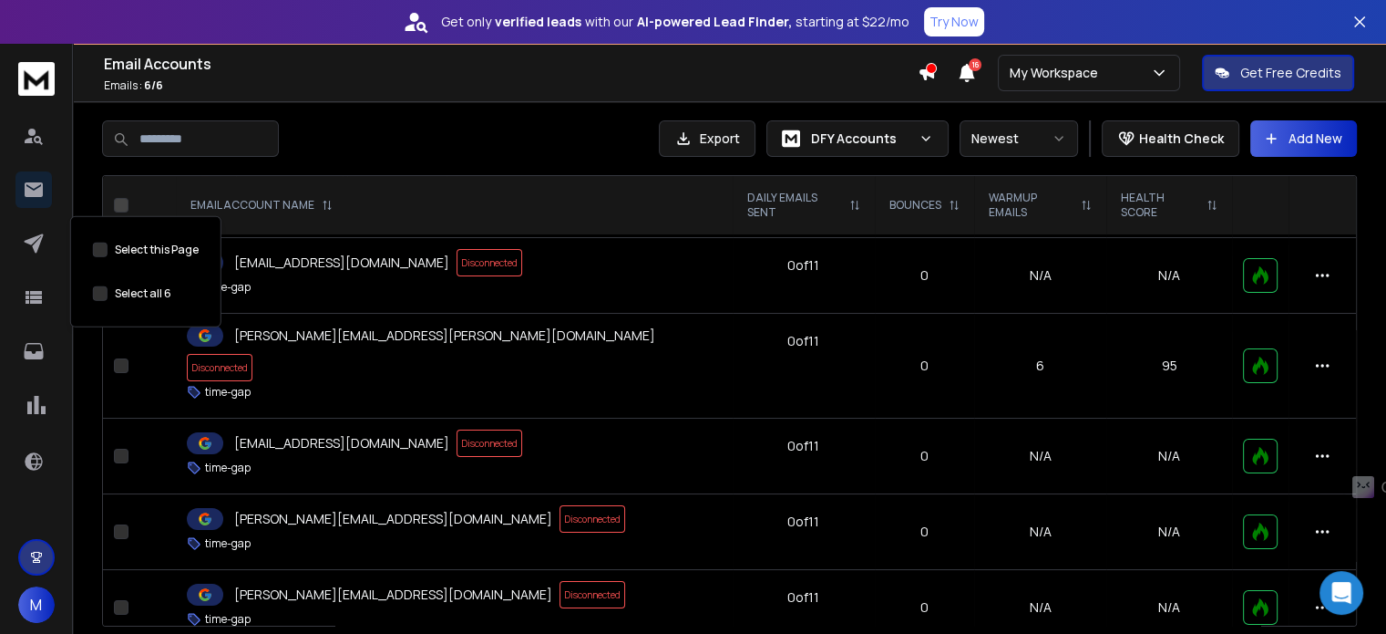
click at [131, 200] on div at bounding box center [145, 205] width 62 height 15
click at [126, 207] on button "button" at bounding box center [121, 205] width 15 height 15
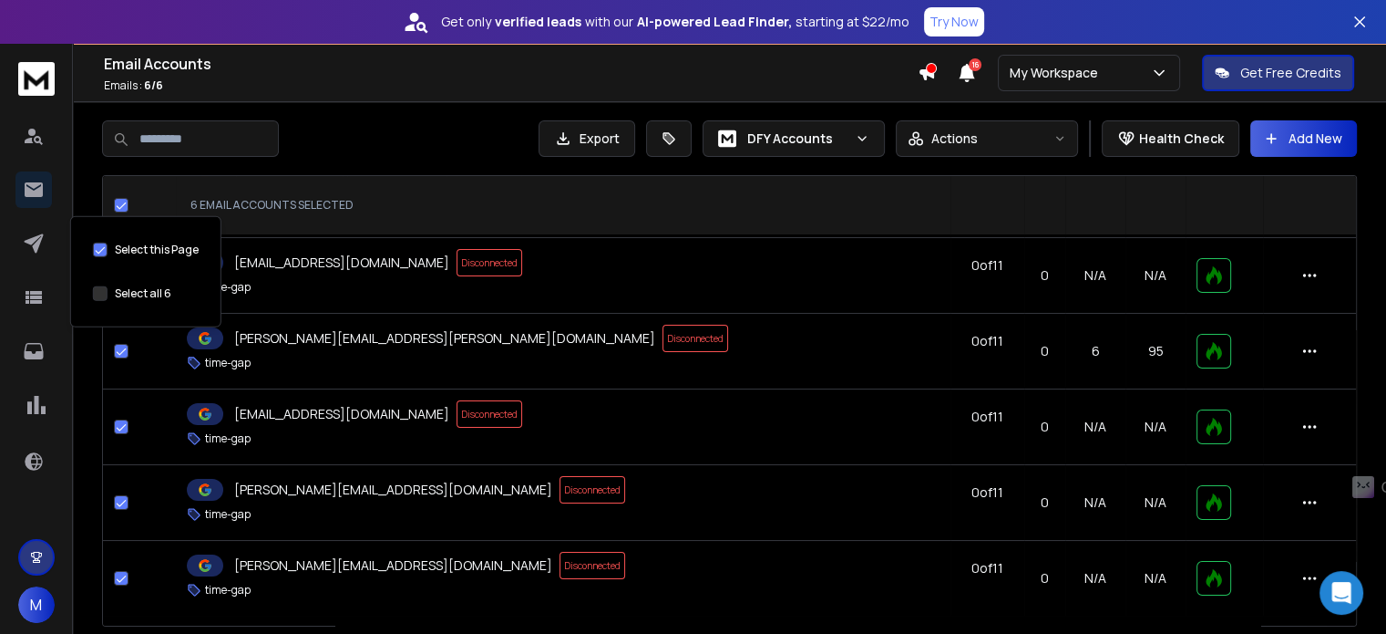
click at [93, 257] on div "Select this Page" at bounding box center [146, 250] width 106 height 36
click at [95, 251] on button "Select this Page" at bounding box center [100, 249] width 15 height 15
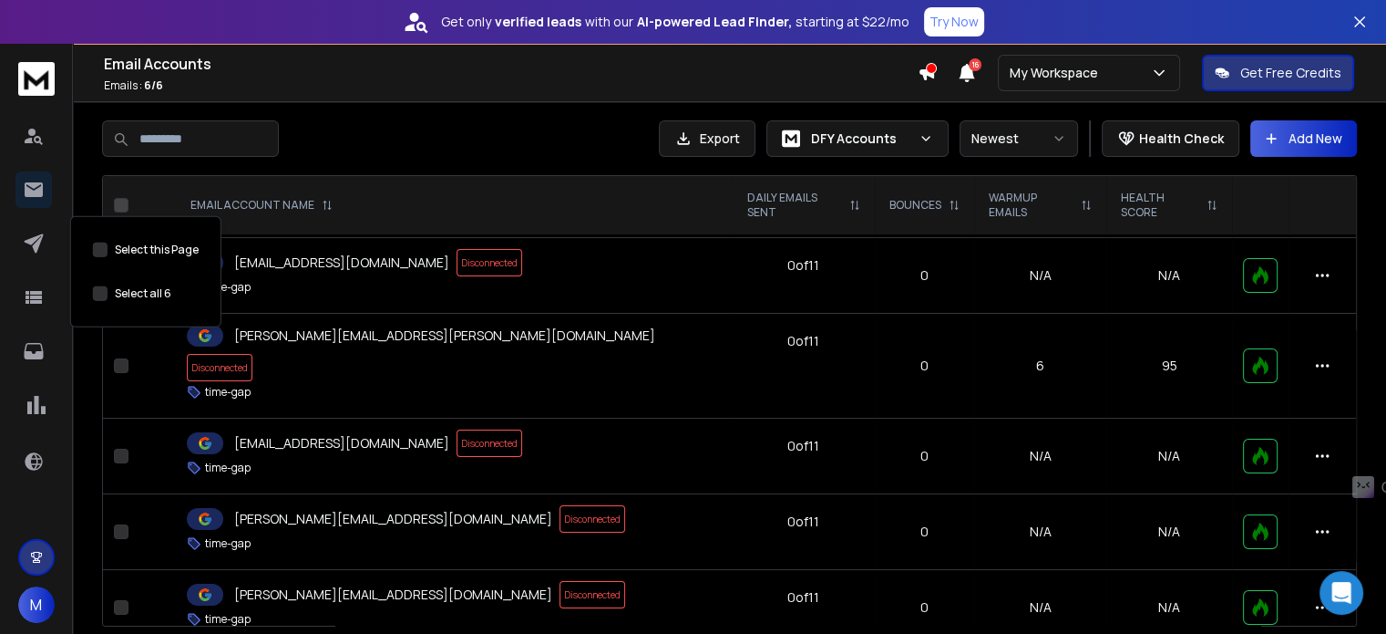
click at [98, 295] on button "Select this Page" at bounding box center [100, 293] width 15 height 15
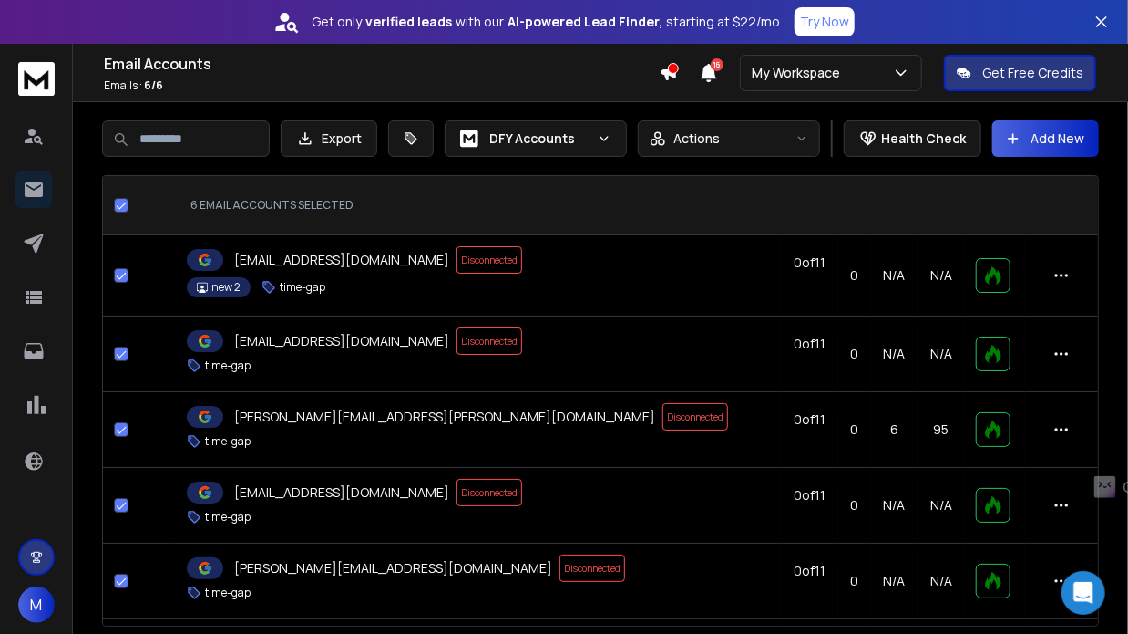
click at [567, 264] on div "[EMAIL_ADDRESS][DOMAIN_NAME] Disconnected" at bounding box center [478, 259] width 583 height 27
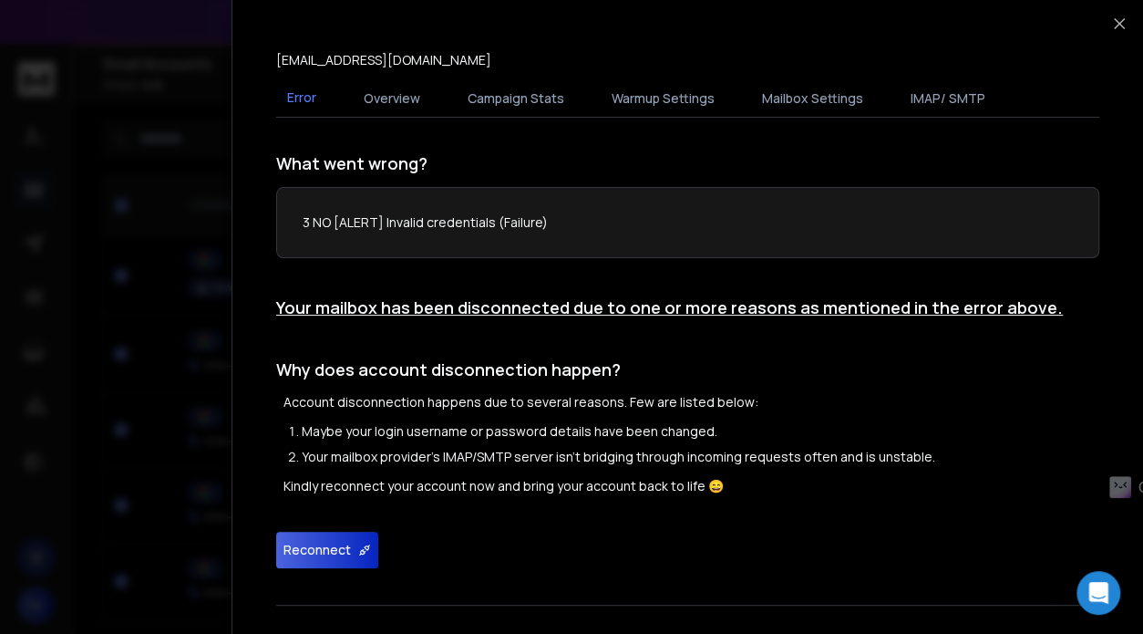
click at [116, 242] on div at bounding box center [571, 317] width 1143 height 634
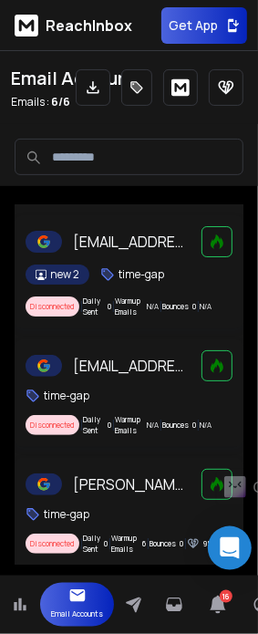
click at [252, 182] on div "Health Check" at bounding box center [129, 118] width 258 height 135
click at [238, 177] on div "Health Check" at bounding box center [129, 118] width 258 height 135
